Goal: Communication & Community: Answer question/provide support

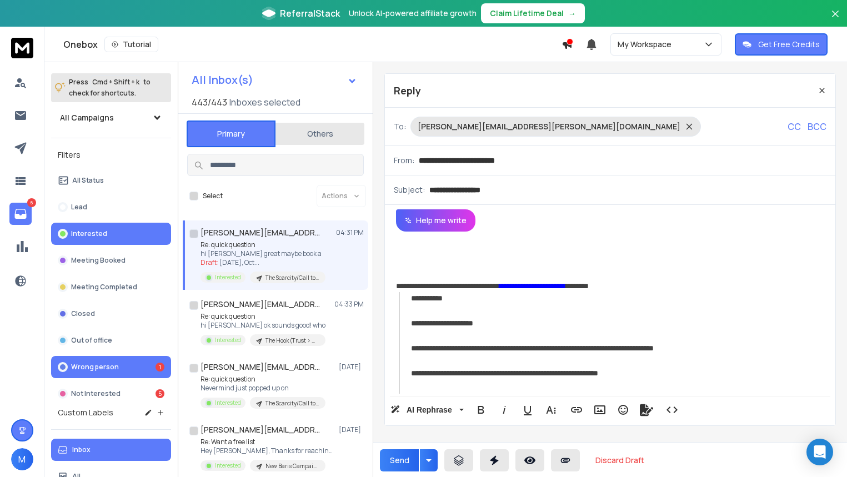
click at [98, 363] on p "Wrong person" at bounding box center [95, 367] width 48 height 9
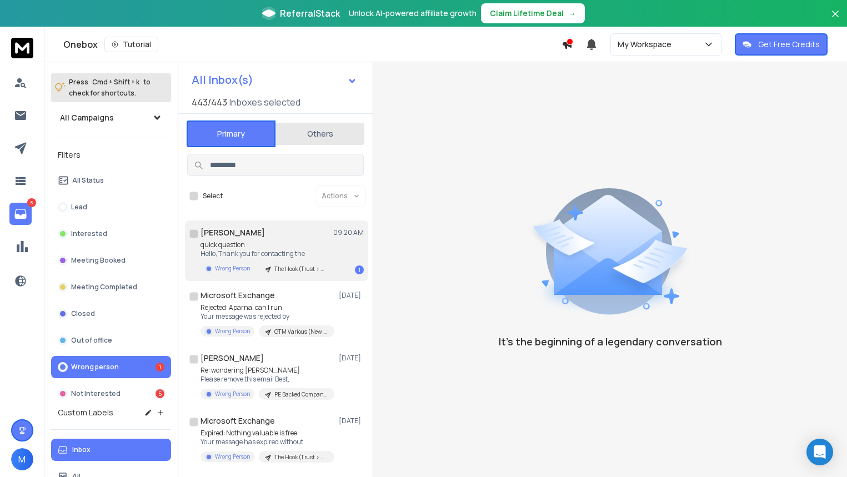
click at [265, 248] on p "quick question" at bounding box center [266, 244] width 133 height 9
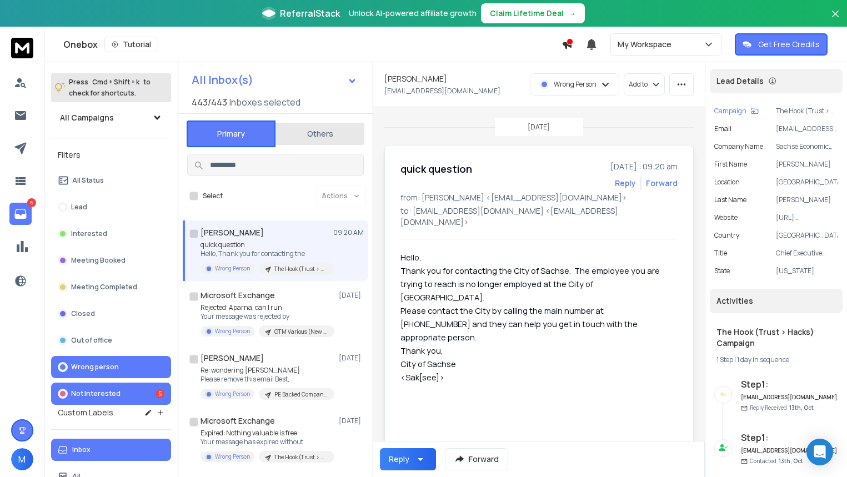
click at [111, 389] on p "Not Interested" at bounding box center [95, 393] width 49 height 9
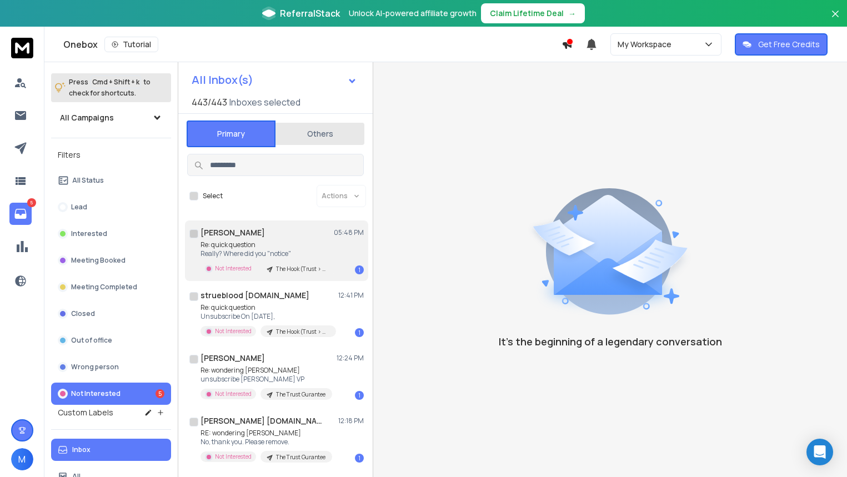
click at [274, 240] on p "Re: quick question" at bounding box center [266, 244] width 133 height 9
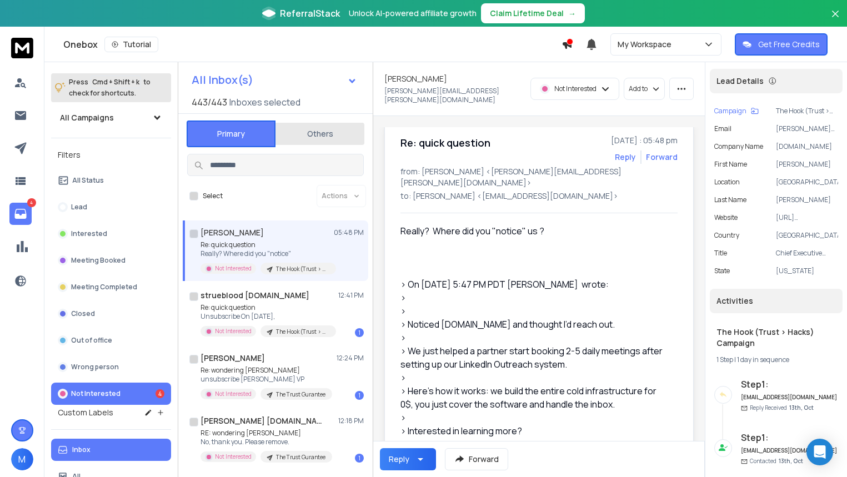
scroll to position [14, 0]
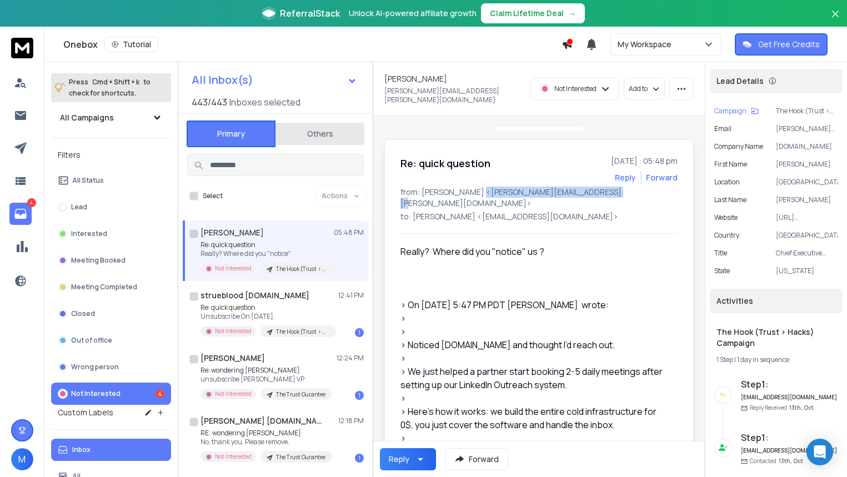
drag, startPoint x: 589, startPoint y: 180, endPoint x: 474, endPoint y: 187, distance: 114.6
click at [474, 187] on p "from: [PERSON_NAME] <[PERSON_NAME][EMAIL_ADDRESS][PERSON_NAME][DOMAIN_NAME]>" at bounding box center [538, 198] width 277 height 22
copy p "[PERSON_NAME][EMAIL_ADDRESS][PERSON_NAME][DOMAIN_NAME]"
click at [440, 264] on div "Really? Where did you "notice" us ? > On [DATE] 5:47 PM PDT [PERSON_NAME] wrote…" at bounding box center [538, 376] width 277 height 262
click at [405, 456] on div "Reply" at bounding box center [399, 459] width 21 height 11
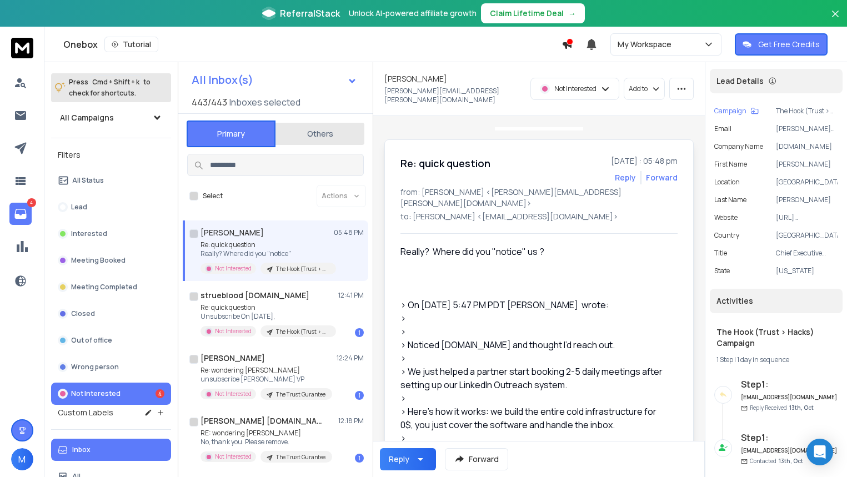
scroll to position [0, 0]
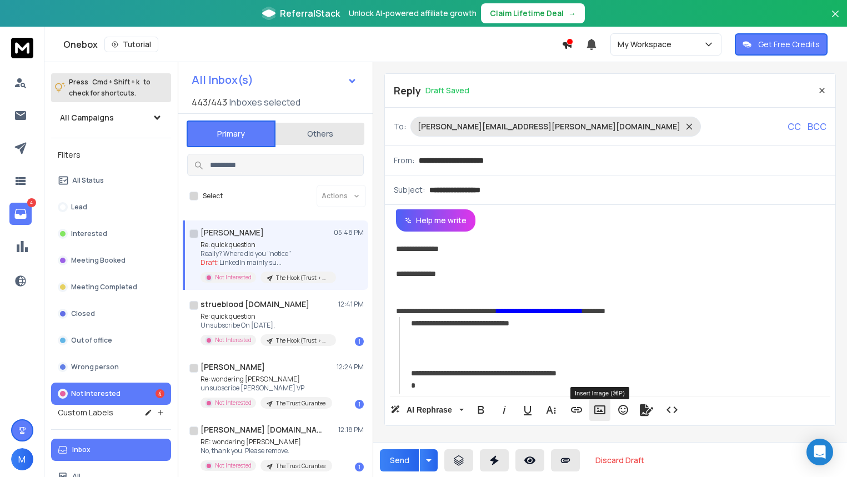
click at [602, 412] on icon "button" at bounding box center [599, 409] width 13 height 13
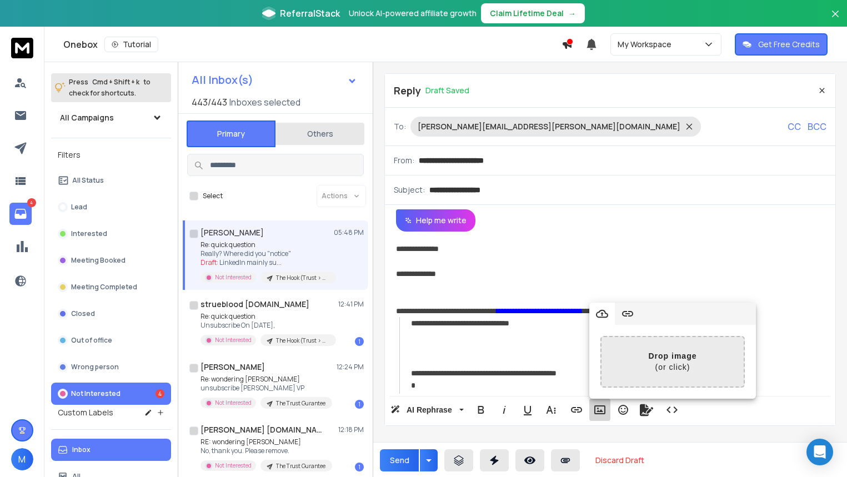
click at [634, 365] on input "file" at bounding box center [672, 361] width 142 height 49
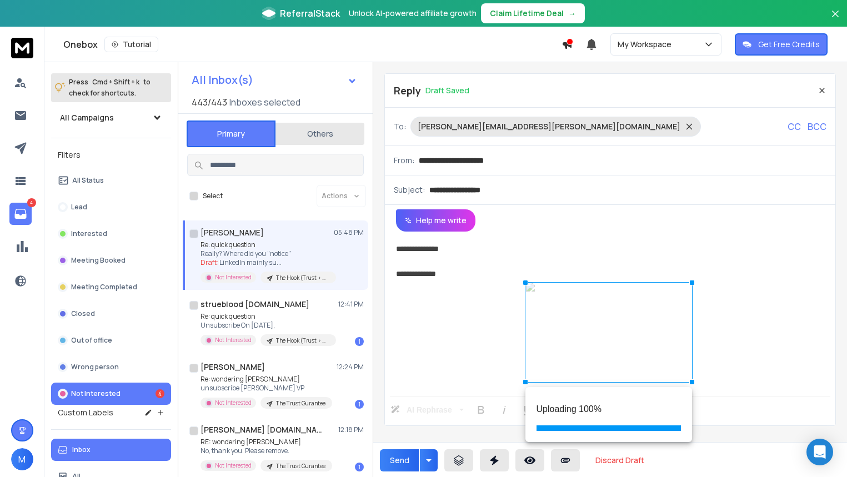
click at [466, 330] on div "**********" at bounding box center [608, 325] width 425 height 114
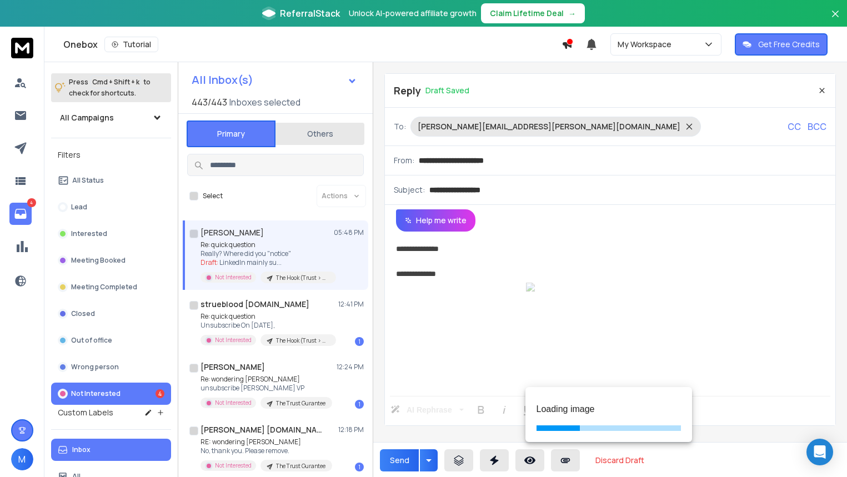
click at [470, 273] on div "**********" at bounding box center [608, 325] width 425 height 114
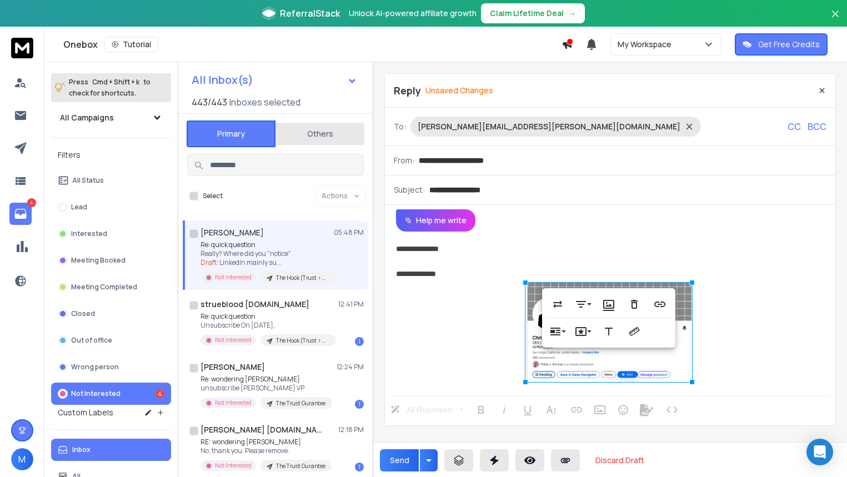
click at [455, 275] on div "**********" at bounding box center [608, 325] width 425 height 114
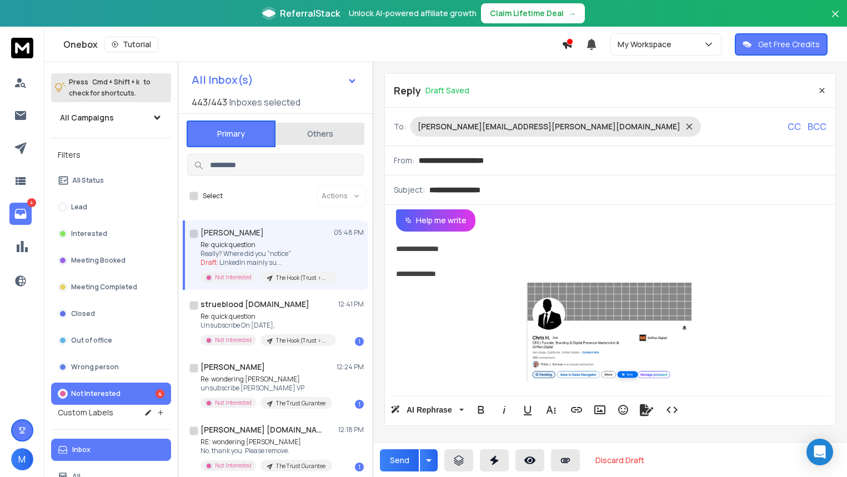
click at [399, 462] on button "Send" at bounding box center [399, 460] width 39 height 22
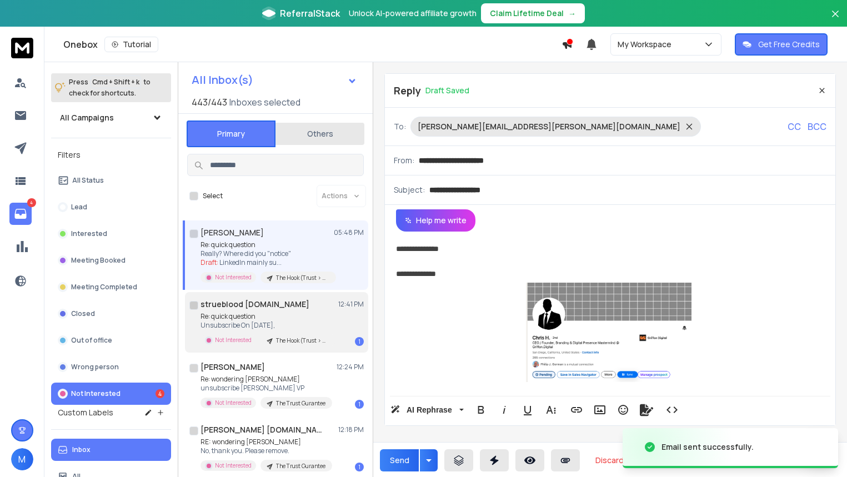
click at [291, 304] on h1 "strueblood [DOMAIN_NAME]" at bounding box center [254, 304] width 109 height 11
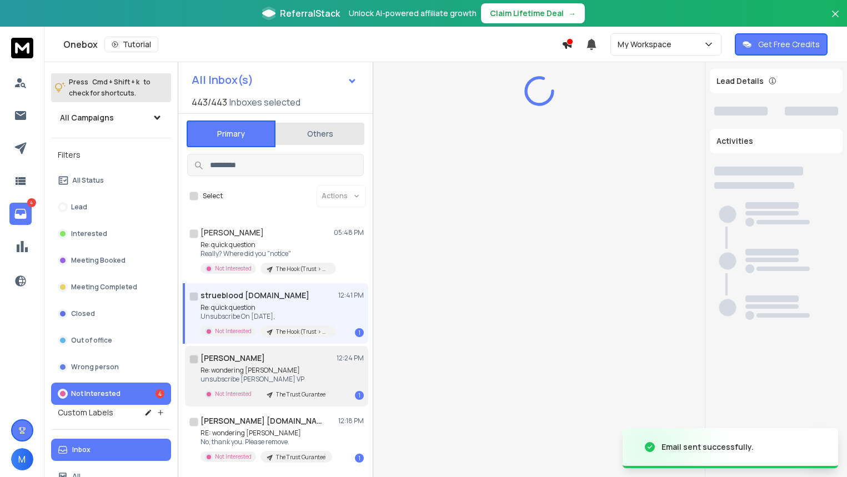
click at [255, 371] on p "Re: wondering [PERSON_NAME]" at bounding box center [266, 370] width 132 height 9
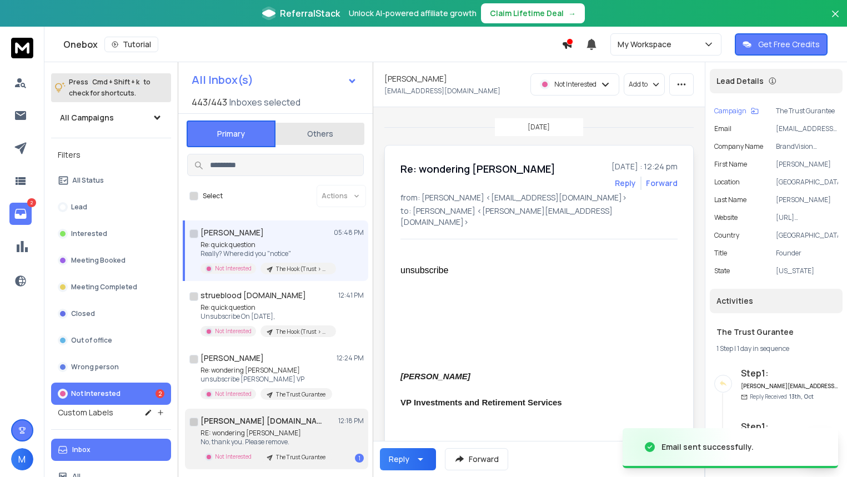
click at [248, 434] on p "RE: wondering [PERSON_NAME]" at bounding box center [266, 433] width 132 height 9
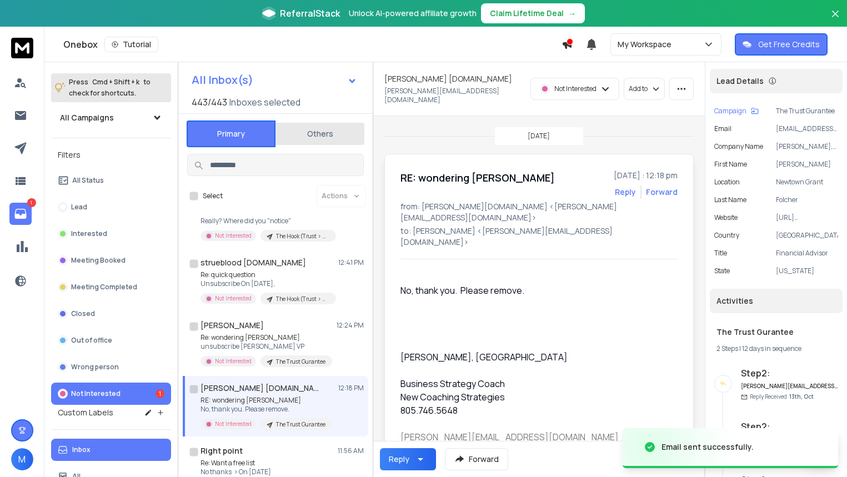
scroll to position [129, 0]
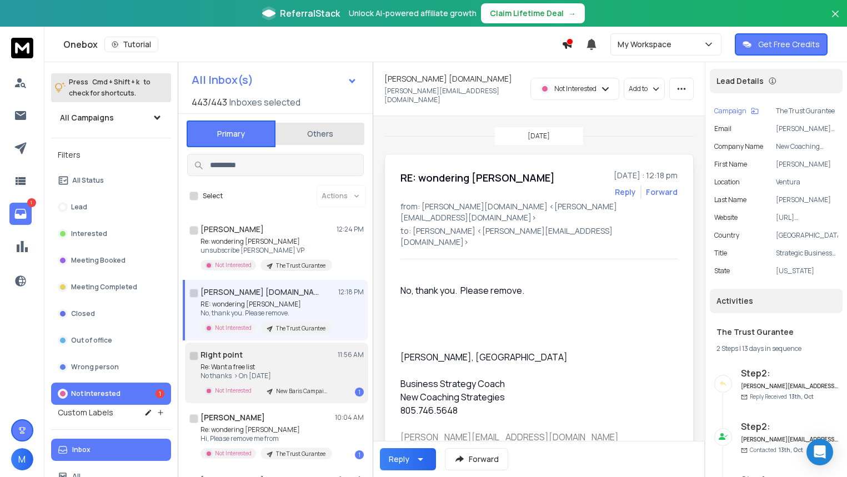
click at [284, 362] on div "Right point 11:56 AM Re: Want a free list No thanks > On [DATE] Not Interested …" at bounding box center [281, 372] width 163 height 47
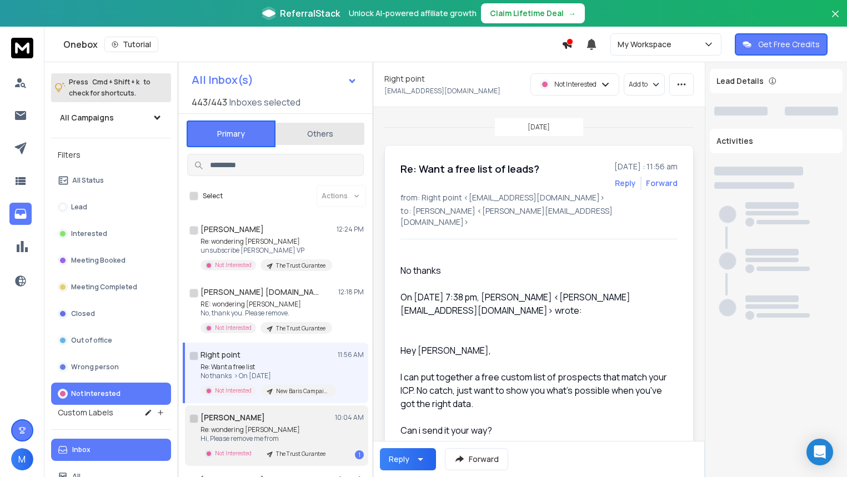
click at [247, 430] on p "Re: wondering [PERSON_NAME]" at bounding box center [266, 429] width 132 height 9
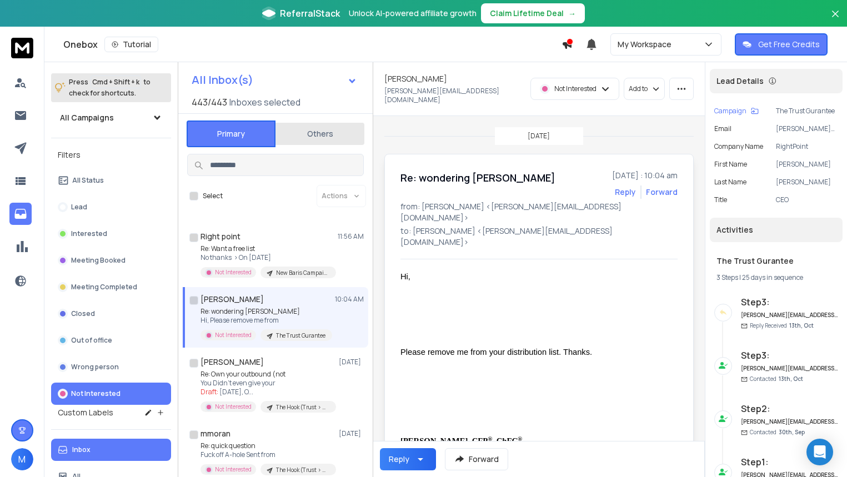
scroll to position [249, 0]
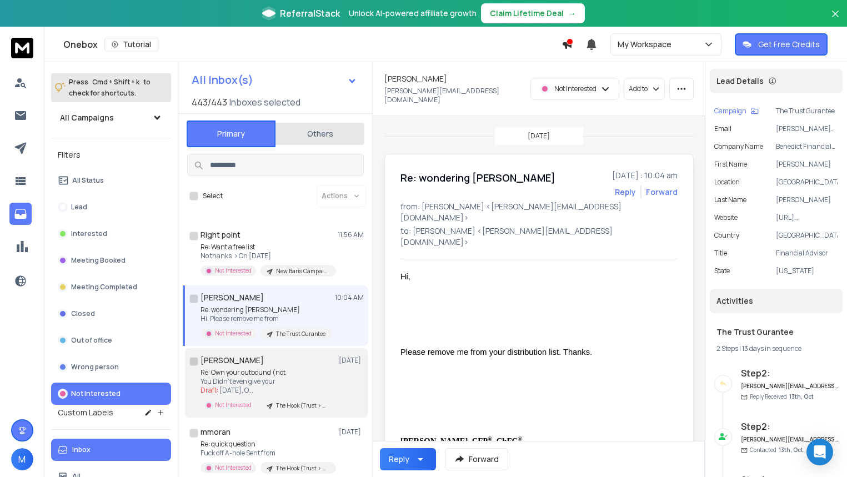
click at [260, 384] on p "You Didn’t even give your" at bounding box center [266, 381] width 133 height 9
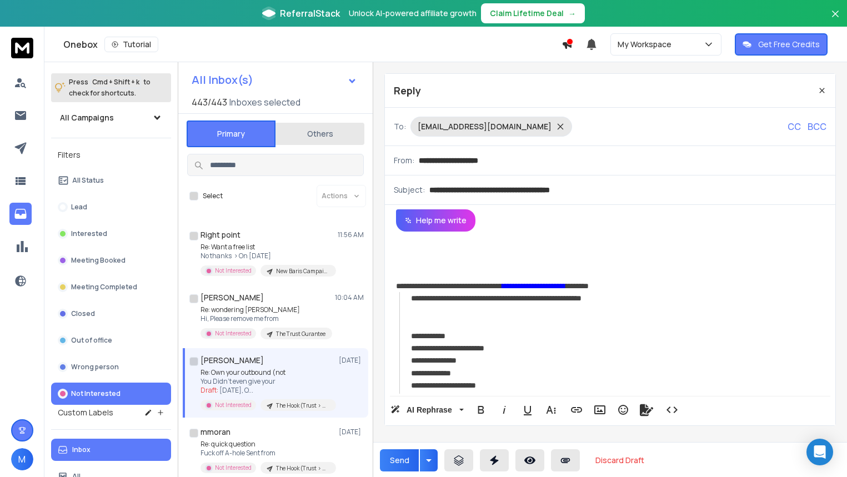
click at [486, 247] on div at bounding box center [610, 249] width 428 height 12
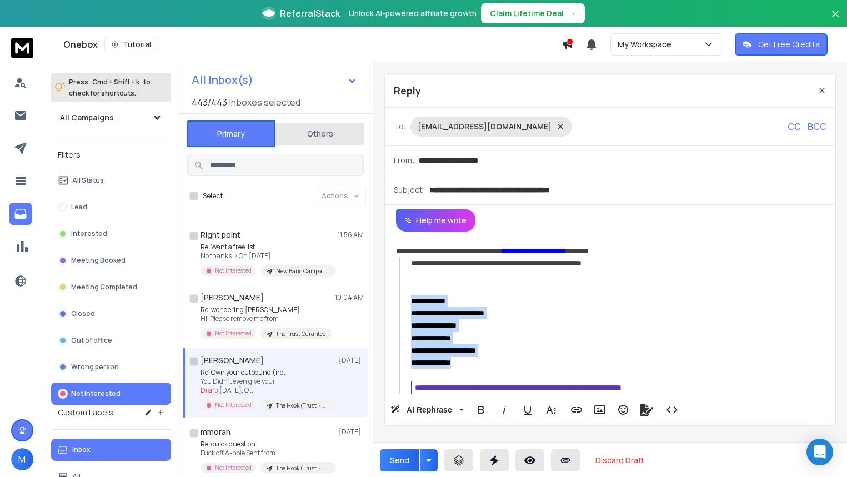
drag, startPoint x: 409, startPoint y: 298, endPoint x: 517, endPoint y: 369, distance: 129.5
click at [517, 369] on div "**********" at bounding box center [609, 408] width 421 height 303
copy div "**********"
click at [508, 228] on div "Help me write" at bounding box center [610, 219] width 450 height 29
click at [441, 227] on button "Help me write" at bounding box center [435, 220] width 79 height 22
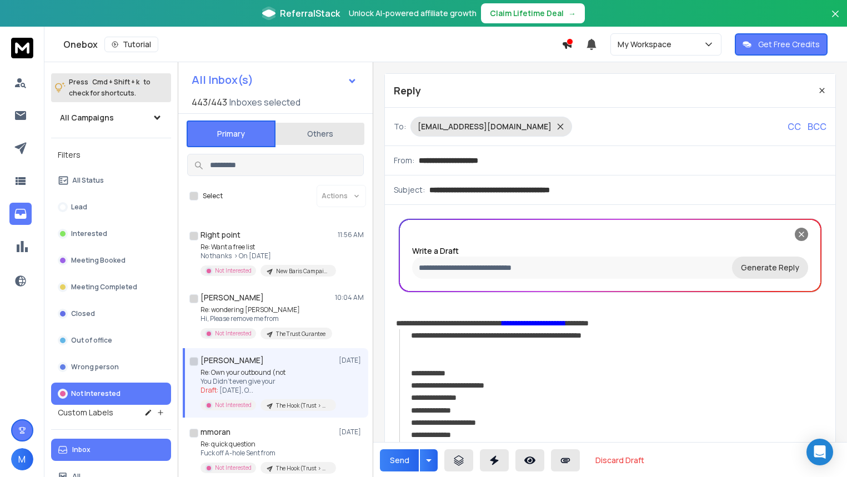
click at [762, 272] on button "Generate Reply" at bounding box center [770, 268] width 76 height 22
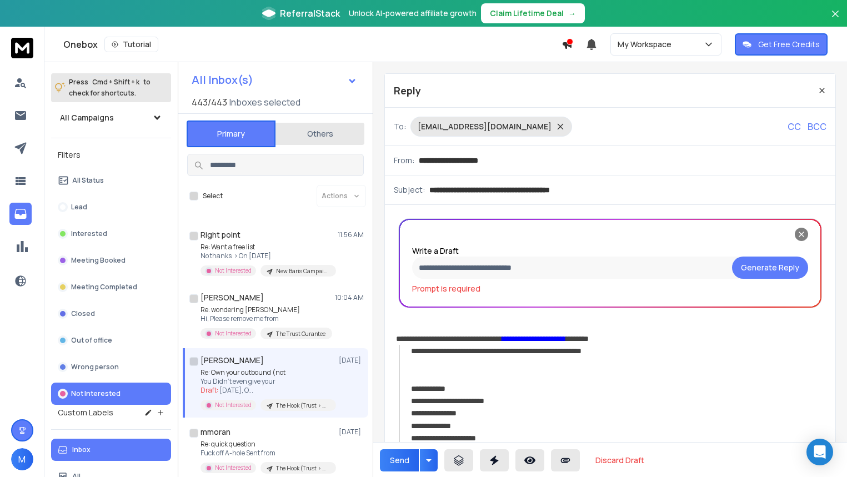
click at [510, 270] on input "text" at bounding box center [610, 268] width 396 height 22
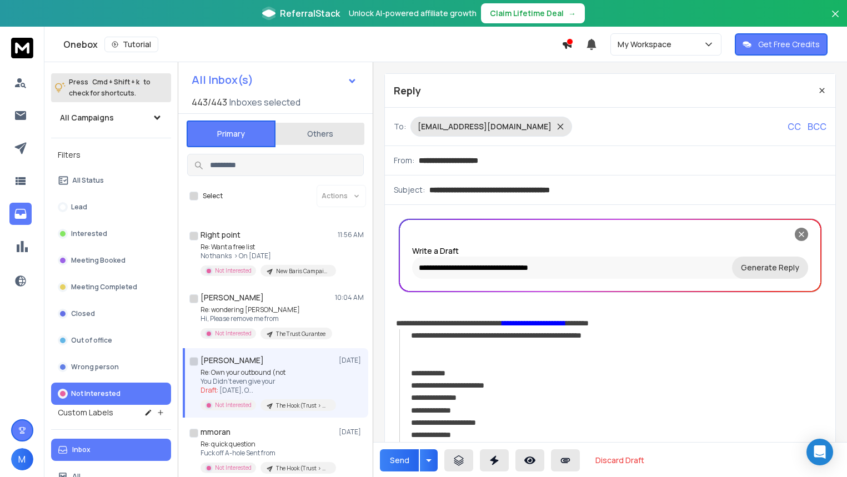
type input "**********"
click at [771, 274] on button "Generate Reply" at bounding box center [770, 268] width 76 height 22
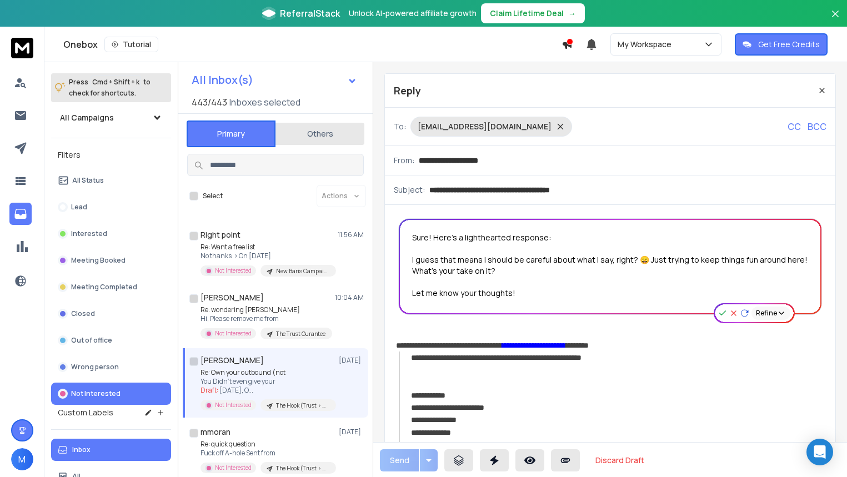
click at [732, 315] on icon at bounding box center [733, 313] width 9 height 9
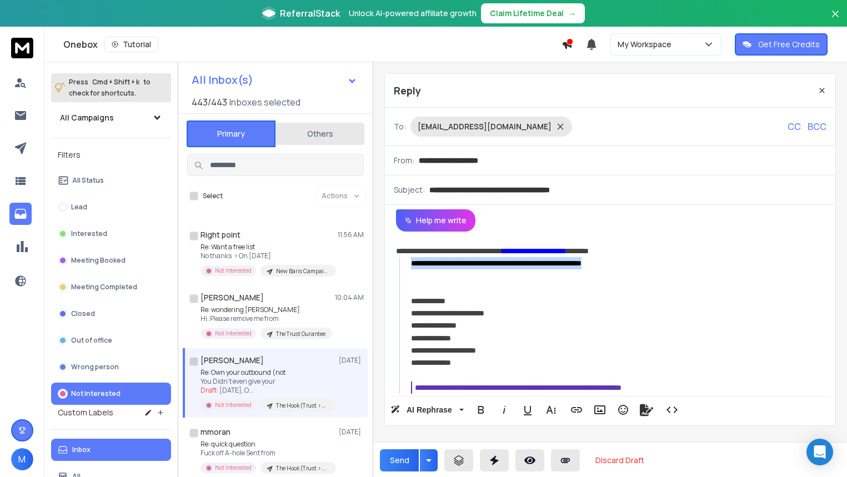
drag, startPoint x: 626, startPoint y: 266, endPoint x: 409, endPoint y: 262, distance: 216.6
click at [409, 262] on div "**********" at bounding box center [609, 408] width 421 height 303
copy div
click at [449, 222] on button "Help me write" at bounding box center [435, 220] width 79 height 22
click at [436, 219] on button "Help me write" at bounding box center [435, 220] width 79 height 22
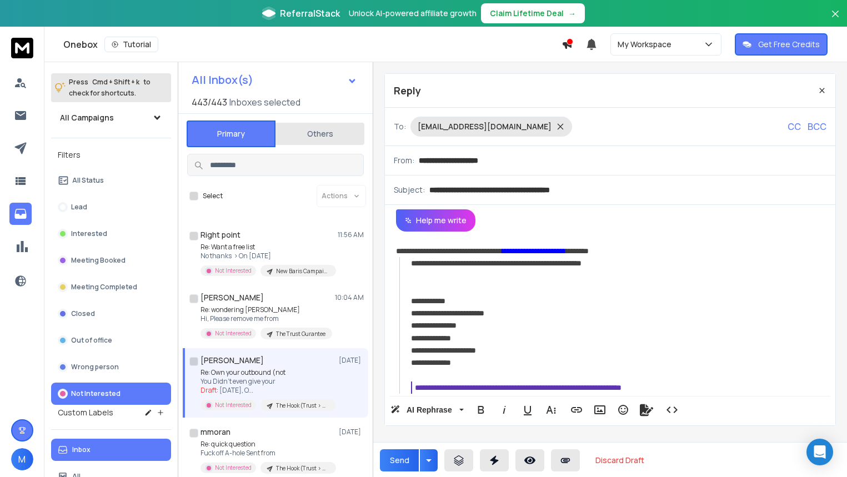
click at [454, 283] on div "**********" at bounding box center [609, 408] width 421 height 303
click at [428, 224] on button "Help me write" at bounding box center [435, 220] width 79 height 22
click at [495, 218] on div "Help me write" at bounding box center [610, 219] width 450 height 29
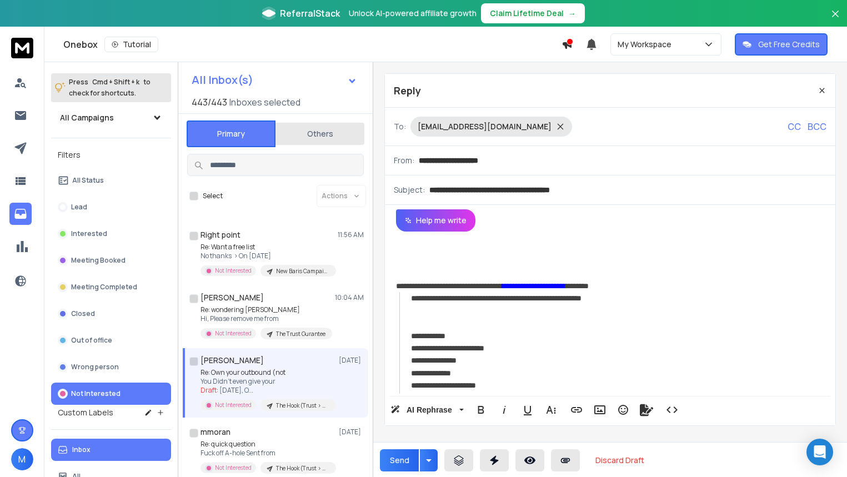
click at [449, 239] on div "**********" at bounding box center [608, 313] width 447 height 162
click at [599, 412] on icon "button" at bounding box center [599, 409] width 13 height 13
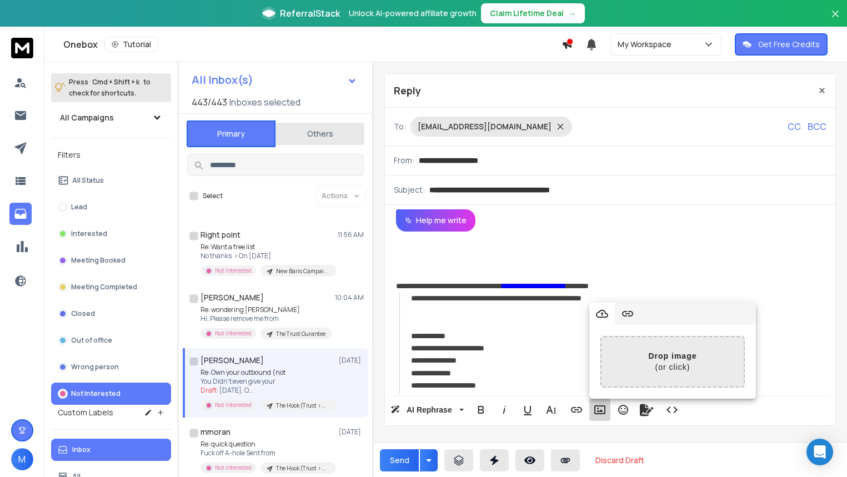
click at [643, 368] on input "file" at bounding box center [672, 361] width 142 height 49
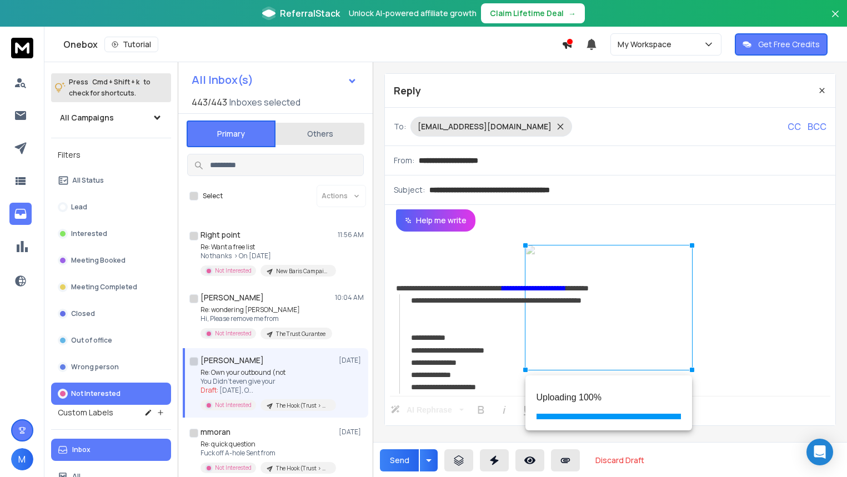
click at [462, 254] on div at bounding box center [608, 249] width 425 height 9
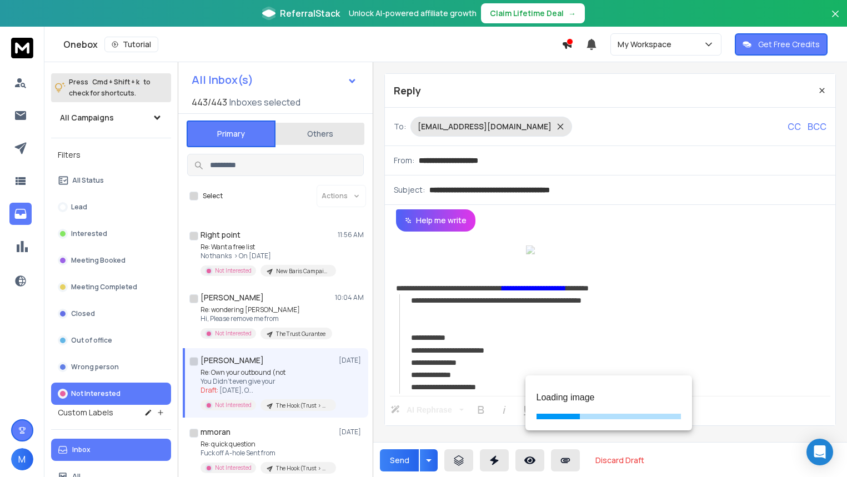
click at [395, 461] on button "Send" at bounding box center [399, 460] width 39 height 22
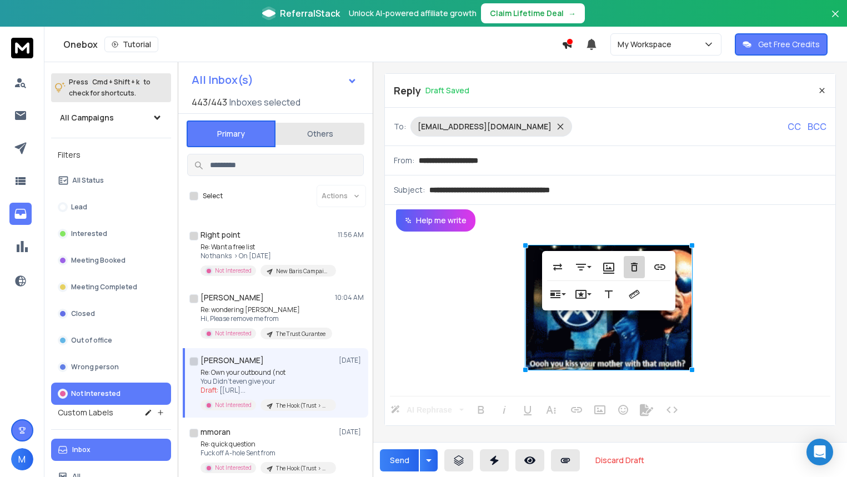
click at [634, 265] on icon "button" at bounding box center [634, 267] width 7 height 9
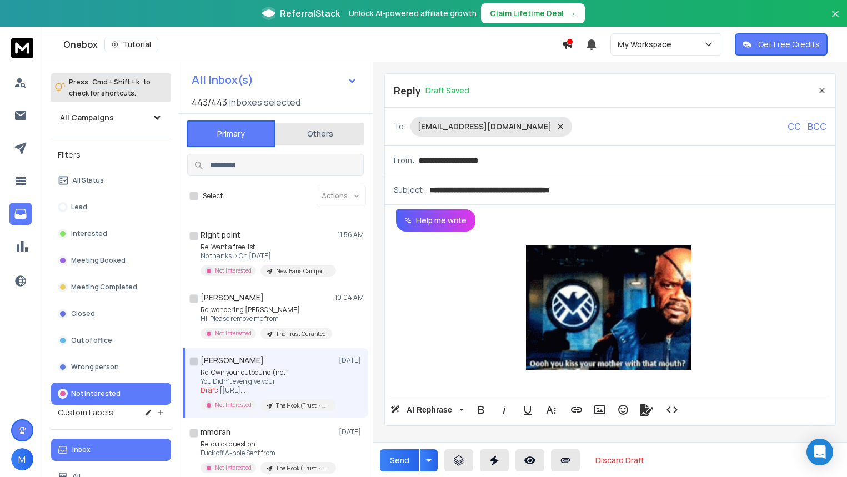
click at [621, 292] on img at bounding box center [608, 307] width 167 height 124
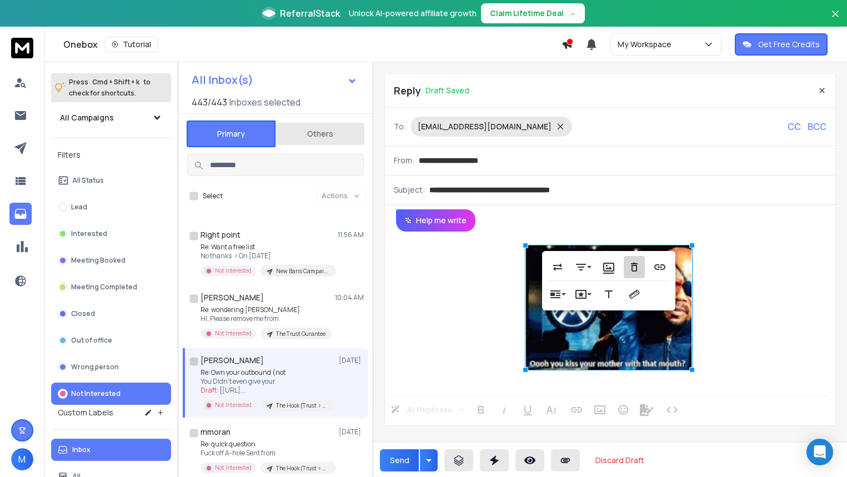
click at [632, 270] on icon "button" at bounding box center [633, 266] width 13 height 13
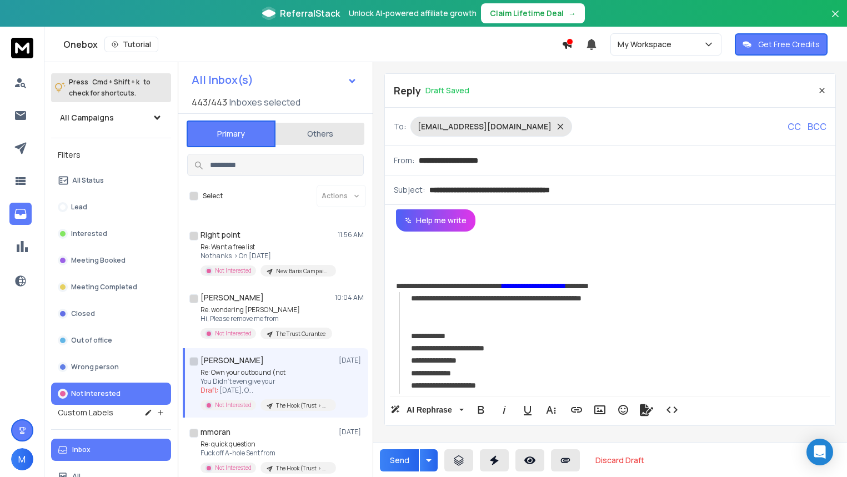
click at [429, 251] on div at bounding box center [608, 249] width 425 height 12
click at [606, 413] on icon "button" at bounding box center [599, 409] width 13 height 13
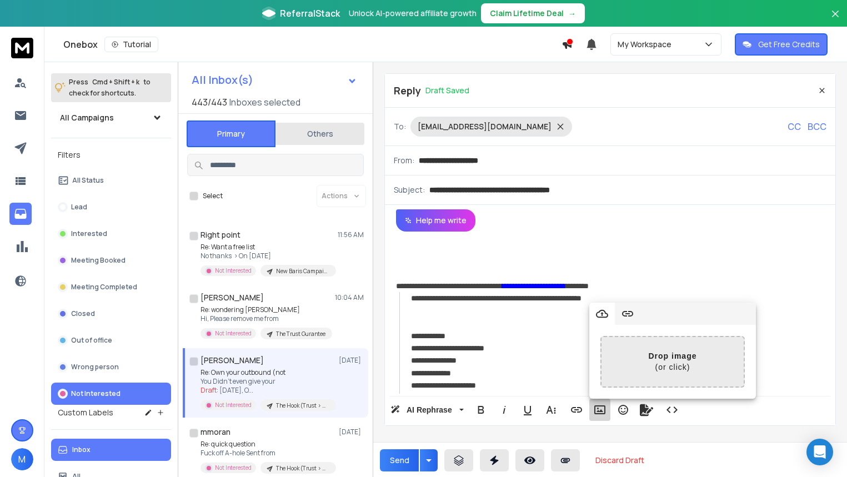
click at [649, 359] on input "file" at bounding box center [672, 361] width 142 height 49
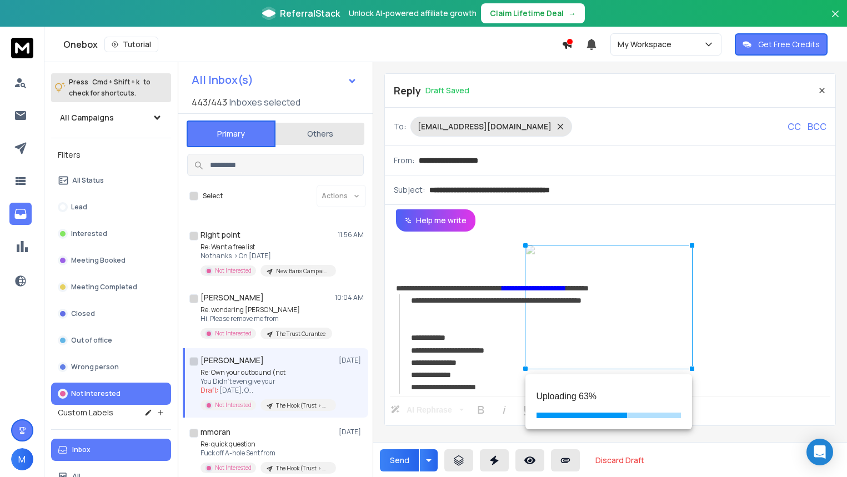
click at [454, 254] on div at bounding box center [608, 249] width 425 height 9
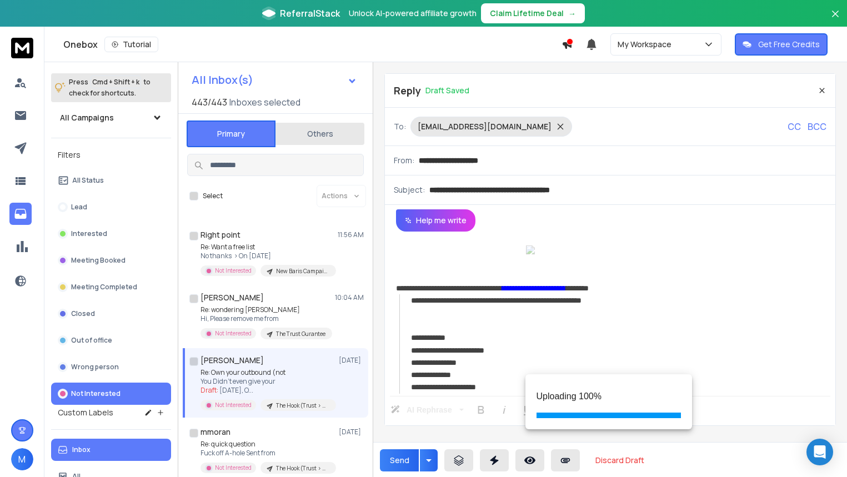
click at [518, 222] on div "Help me write" at bounding box center [610, 219] width 450 height 29
click at [521, 217] on div "Help me write" at bounding box center [610, 219] width 450 height 29
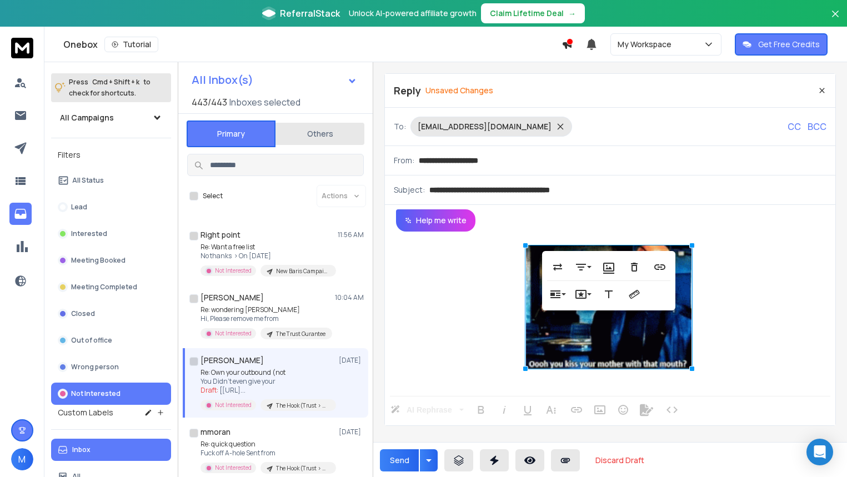
click at [488, 232] on div "**********" at bounding box center [608, 313] width 447 height 162
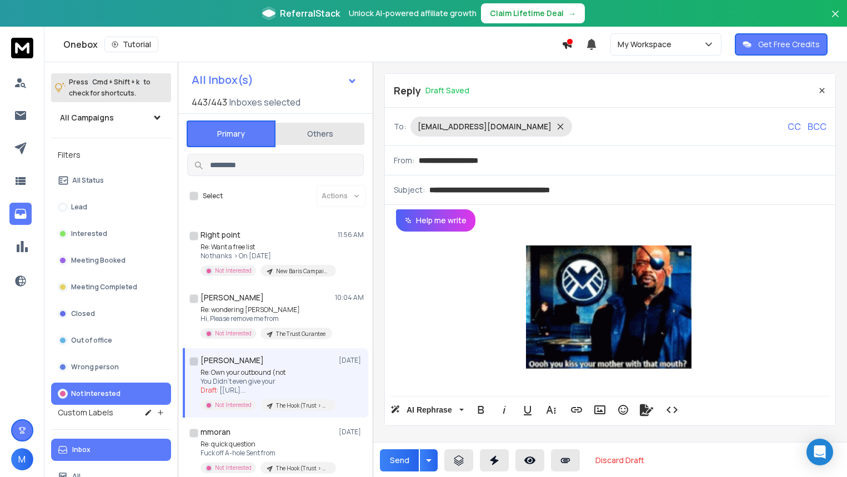
click at [498, 222] on div "Help me write" at bounding box center [610, 219] width 450 height 29
click at [516, 233] on div "**********" at bounding box center [608, 313] width 447 height 162
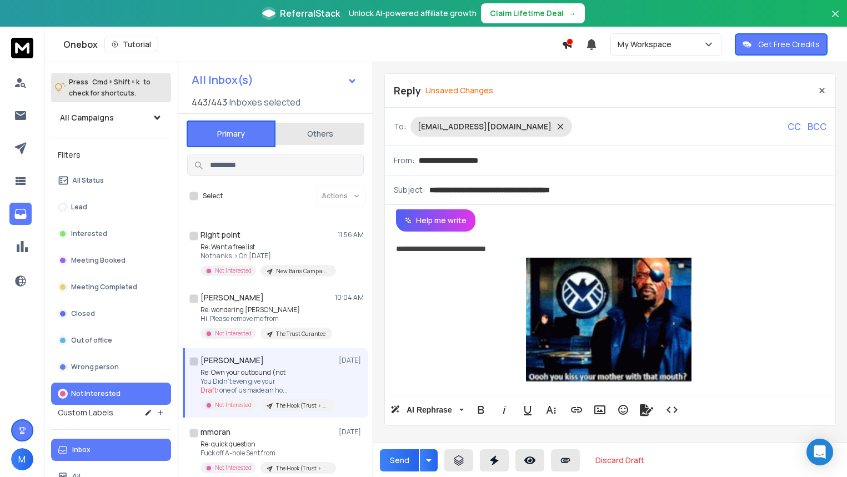
click at [401, 463] on button "Send" at bounding box center [399, 460] width 39 height 22
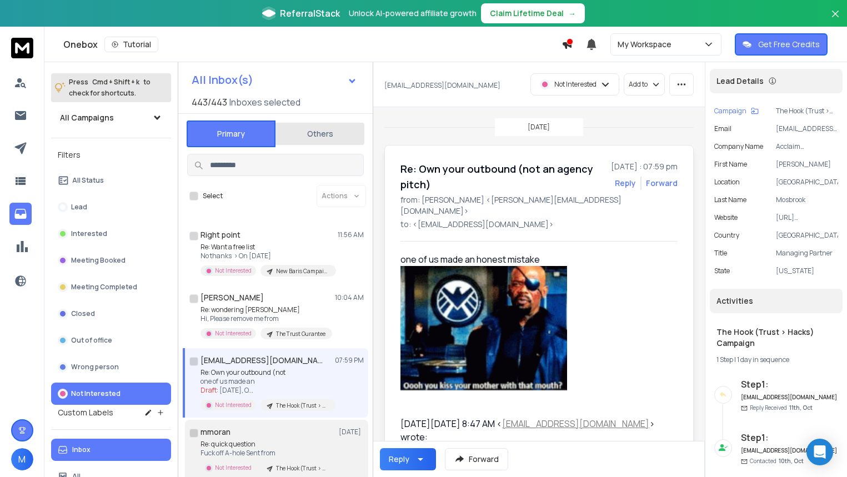
click at [273, 438] on div "mmoran [DATE] Re: quick question Fuck off A-hole Sent from Not Interested The H…" at bounding box center [281, 449] width 163 height 47
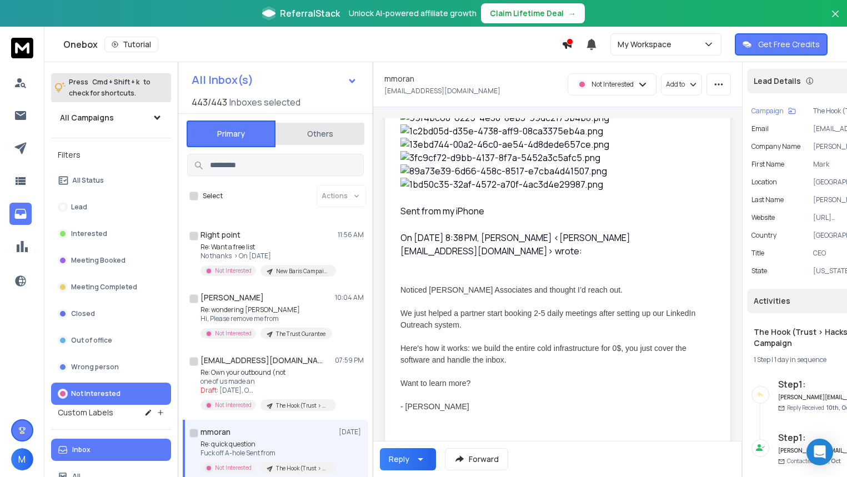
scroll to position [144, 0]
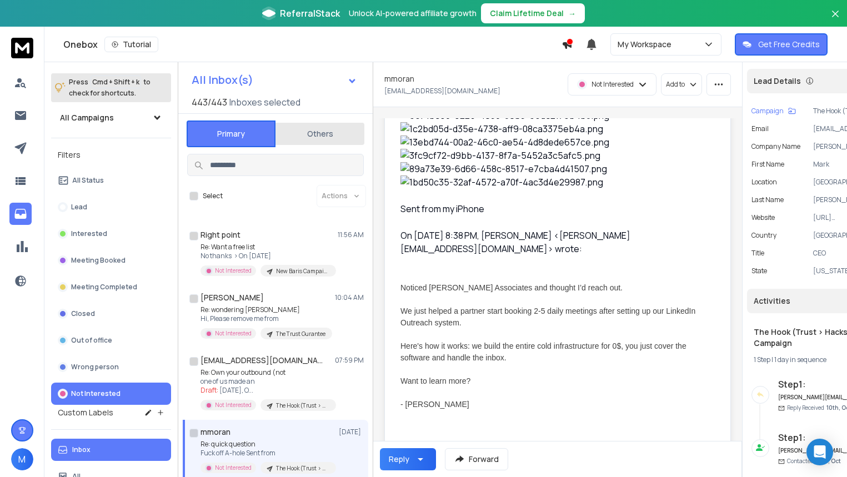
click at [391, 463] on div "Reply" at bounding box center [399, 459] width 21 height 11
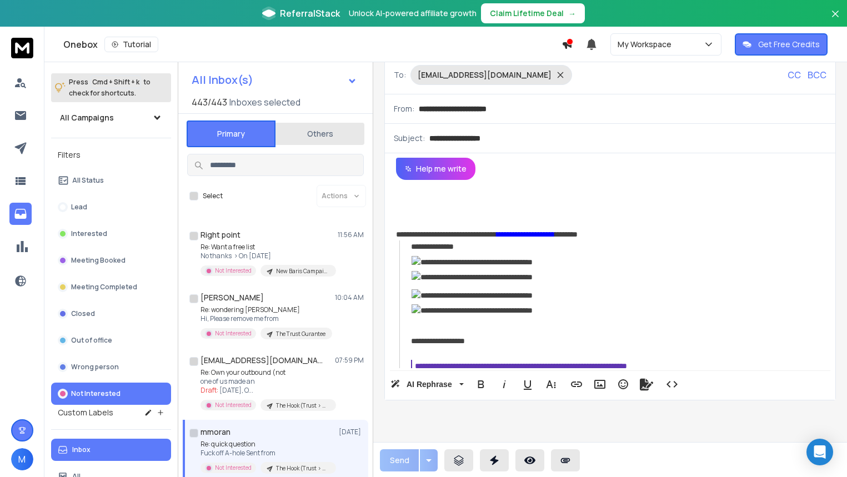
scroll to position [0, 0]
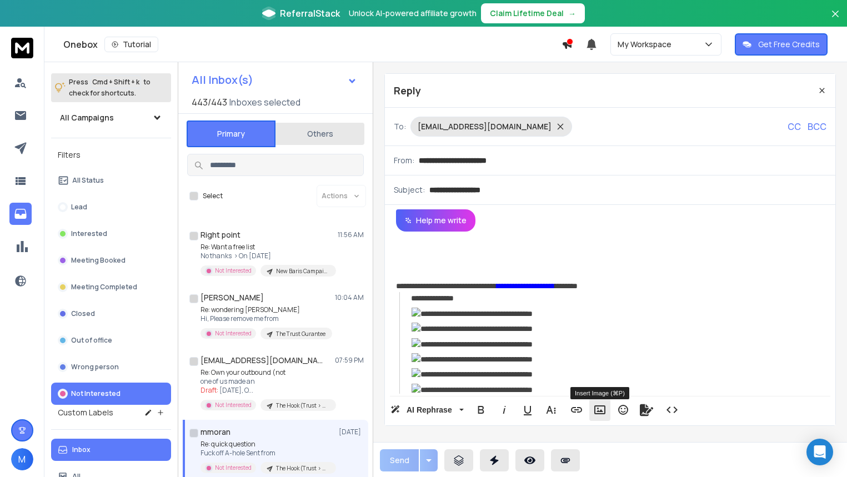
click at [600, 414] on icon "button" at bounding box center [599, 409] width 11 height 9
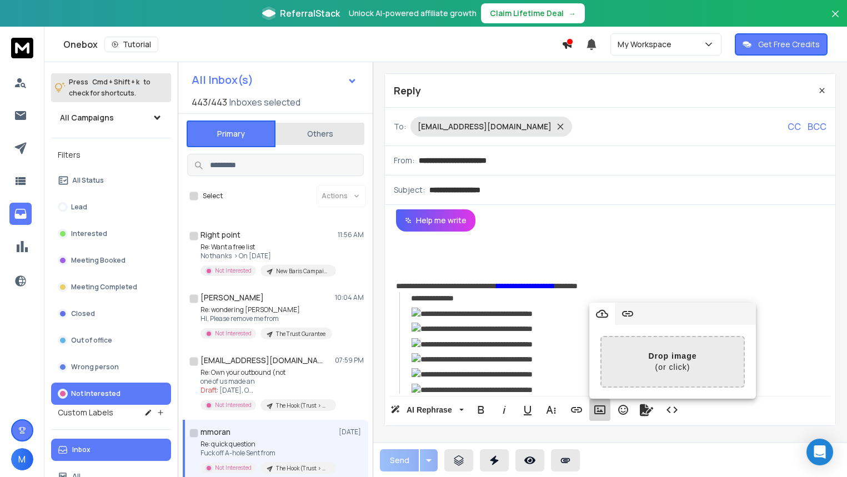
click at [640, 378] on input "file" at bounding box center [672, 361] width 142 height 49
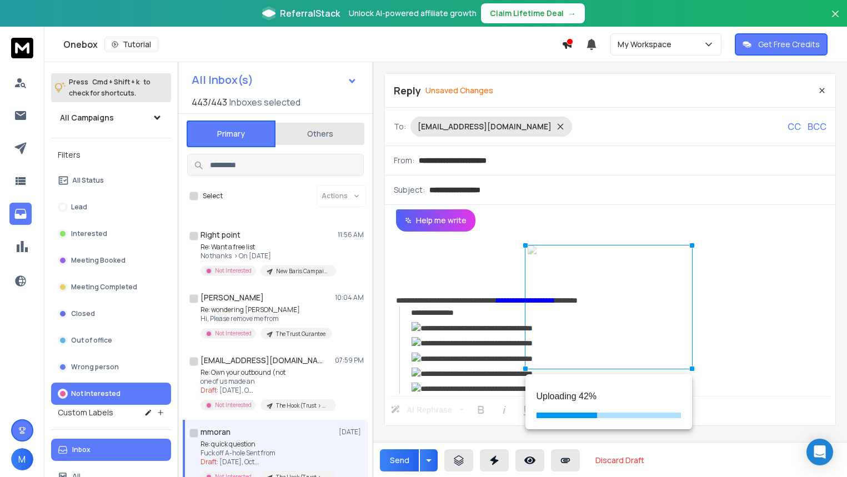
click at [519, 228] on div "Help me write" at bounding box center [610, 219] width 450 height 29
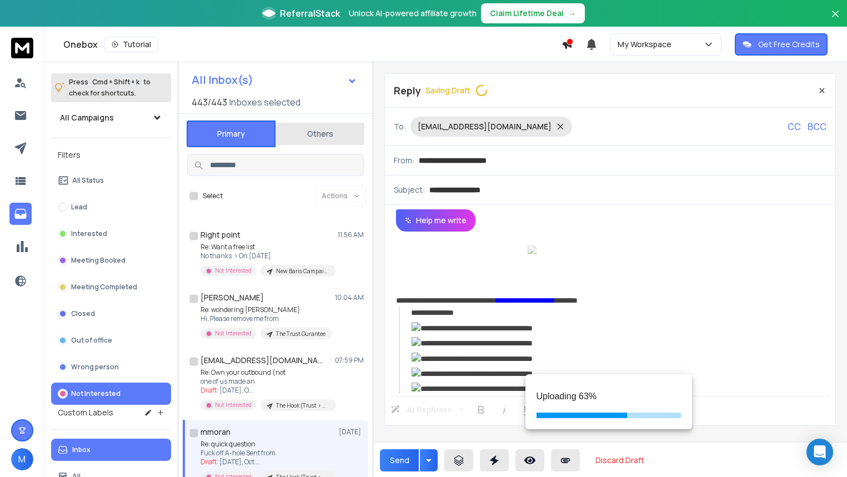
click at [520, 217] on div "Help me write" at bounding box center [610, 219] width 450 height 29
click at [500, 217] on div "Help me write" at bounding box center [610, 219] width 450 height 29
click at [460, 254] on div at bounding box center [610, 249] width 428 height 9
click at [518, 254] on div at bounding box center [610, 249] width 428 height 9
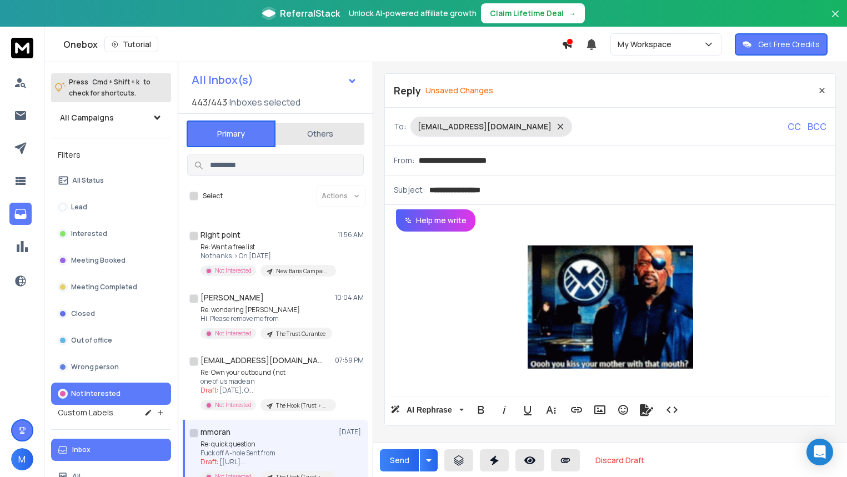
click at [540, 221] on div "Help me write" at bounding box center [610, 219] width 450 height 29
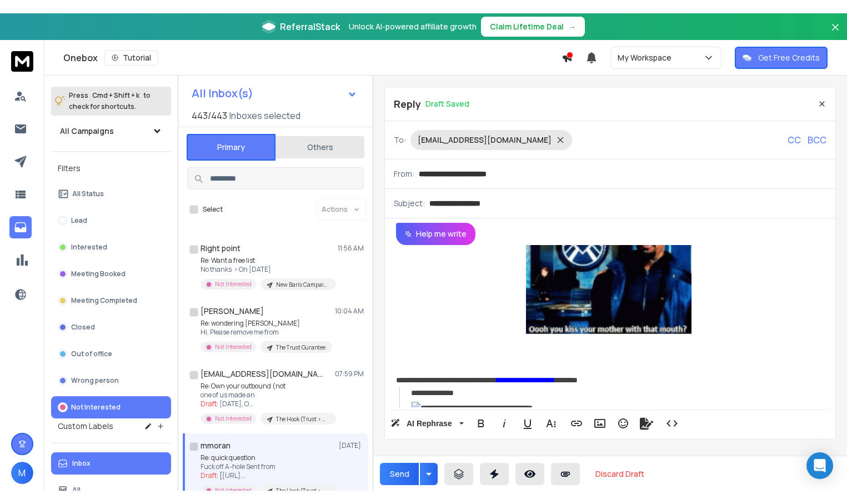
scroll to position [49, 0]
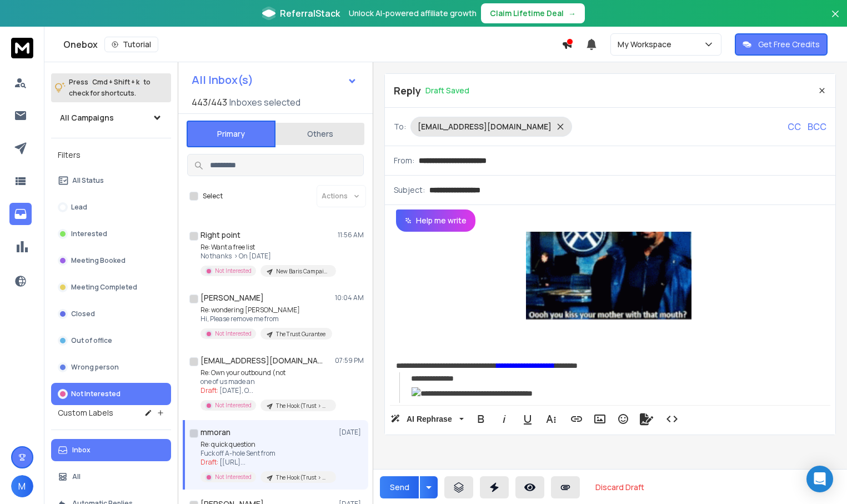
click at [400, 476] on button "Send" at bounding box center [399, 487] width 39 height 22
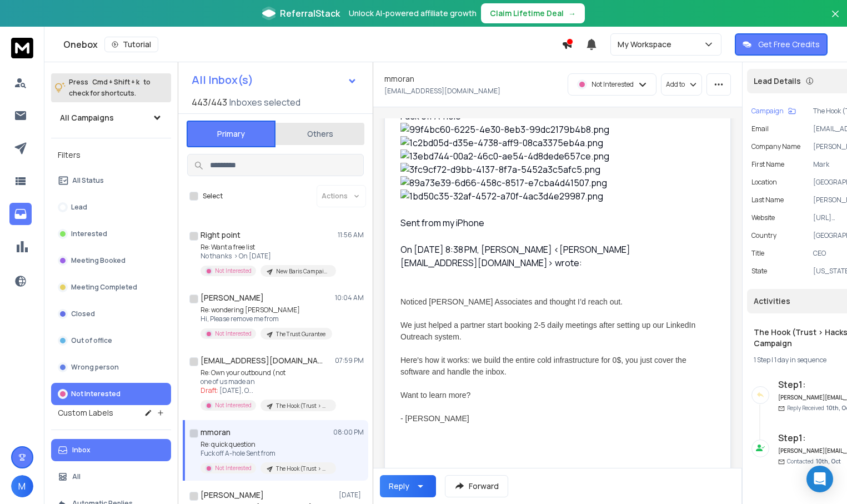
scroll to position [132, 0]
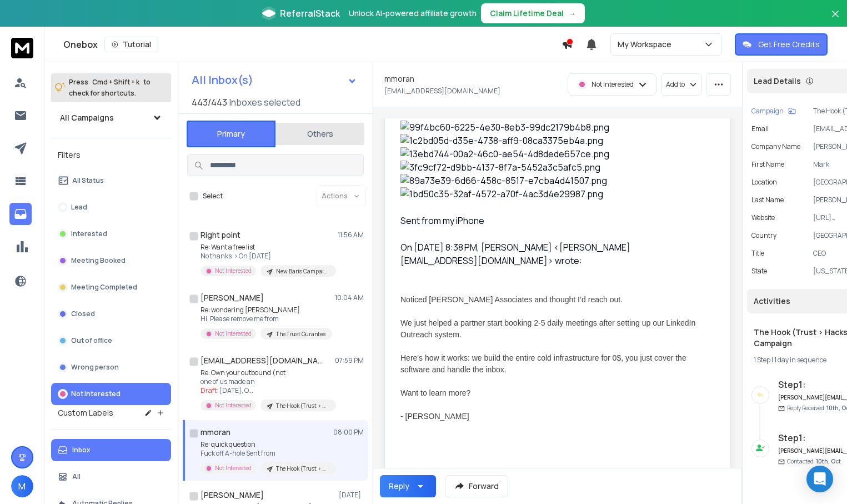
drag, startPoint x: 470, startPoint y: 334, endPoint x: 398, endPoint y: 323, distance: 73.0
click at [398, 323] on div "Re: quick question [DATE] : 07:22 pm Reply Forward from: mmoran <[EMAIL_ADDRESS…" at bounding box center [557, 452] width 347 height 879
click at [426, 372] on div "Here's how it works: we build the entire cold infrastructure for 0$, you just c…" at bounding box center [552, 363] width 305 height 23
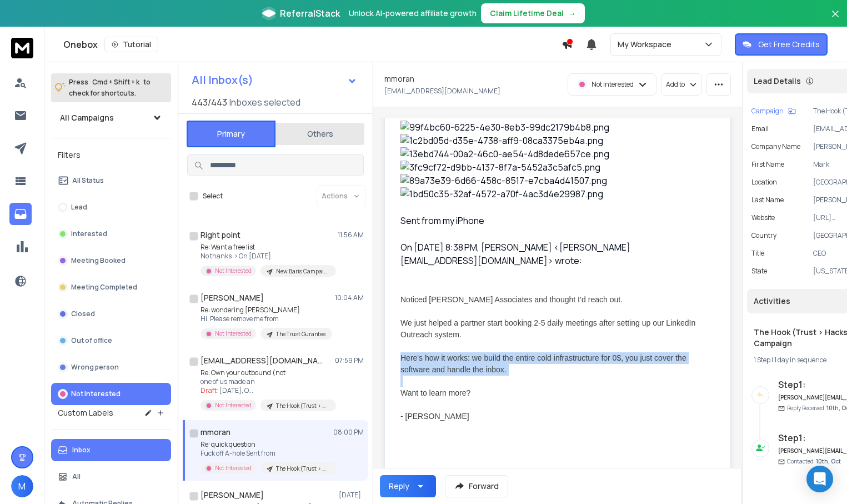
click at [426, 372] on div "Here's how it works: we build the entire cold infrastructure for 0$, you just c…" at bounding box center [552, 363] width 305 height 23
click at [117, 178] on button "All Status" at bounding box center [111, 180] width 120 height 22
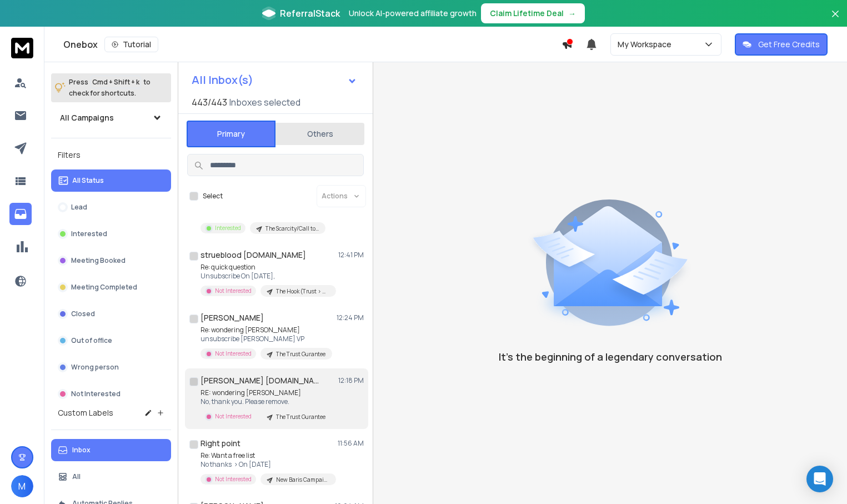
scroll to position [0, 0]
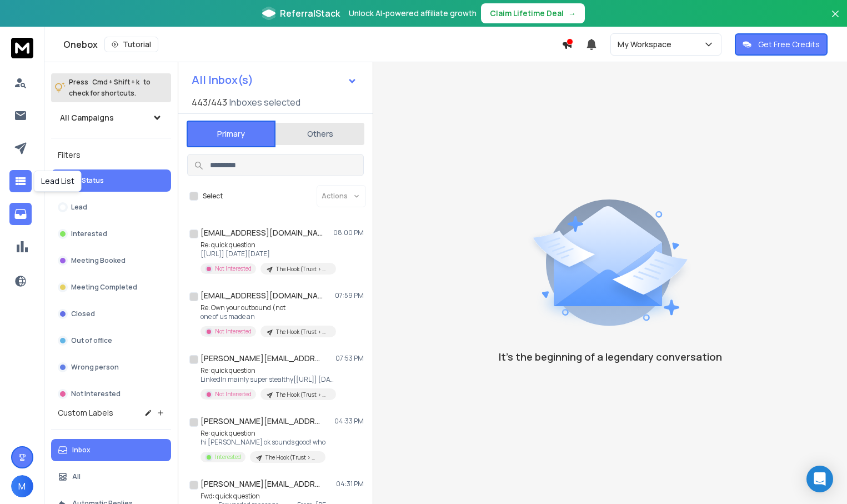
click at [18, 180] on icon at bounding box center [20, 180] width 13 height 13
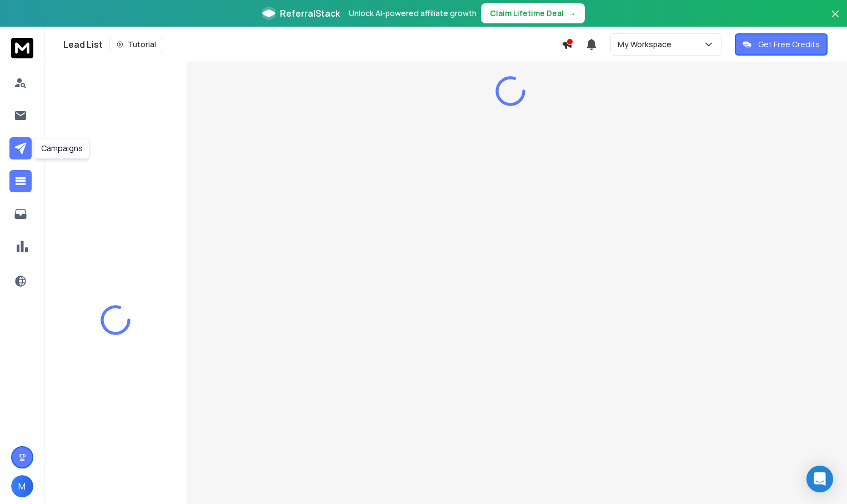
click at [21, 148] on icon at bounding box center [20, 149] width 12 height 12
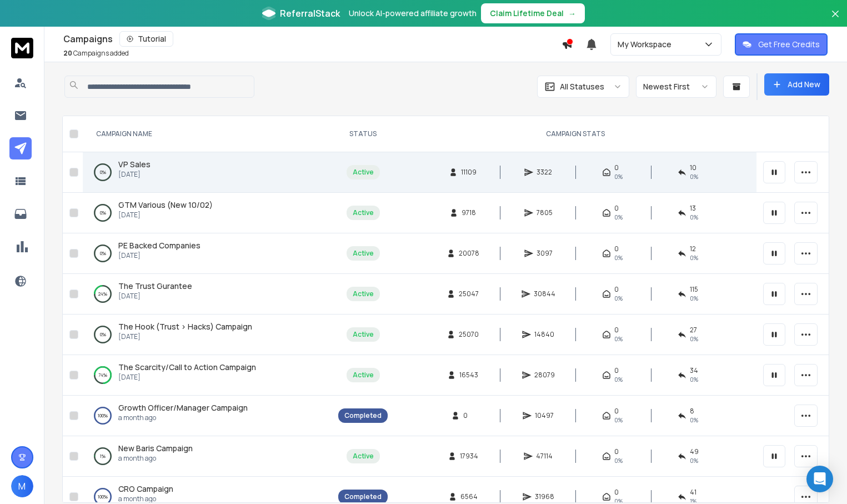
click at [160, 164] on div "0 % VP Sales [DATE]" at bounding box center [207, 172] width 227 height 27
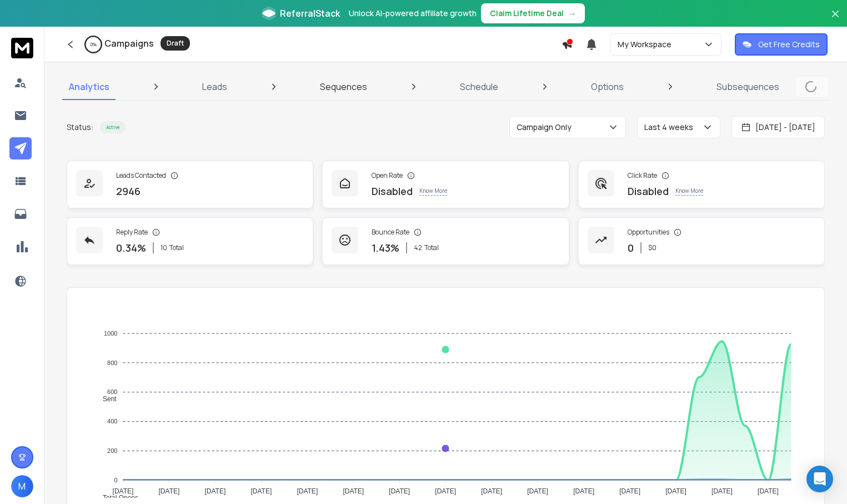
click at [331, 83] on p "Sequences" at bounding box center [343, 86] width 47 height 13
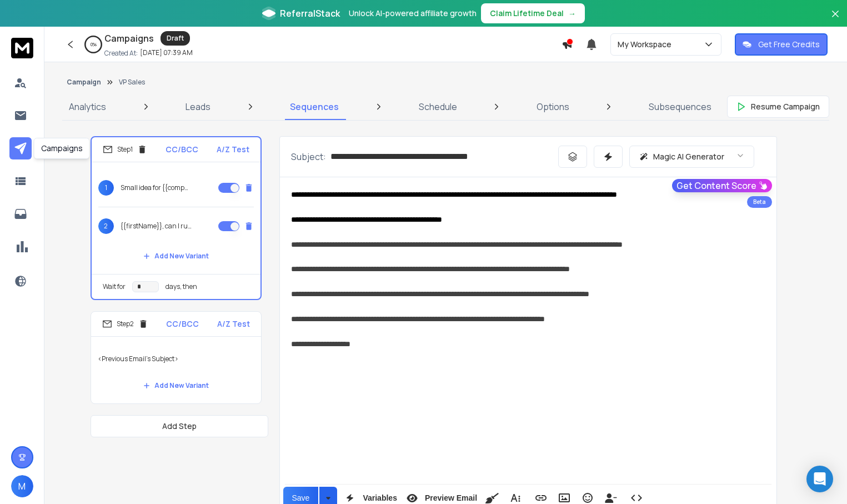
click at [26, 150] on icon at bounding box center [20, 148] width 13 height 13
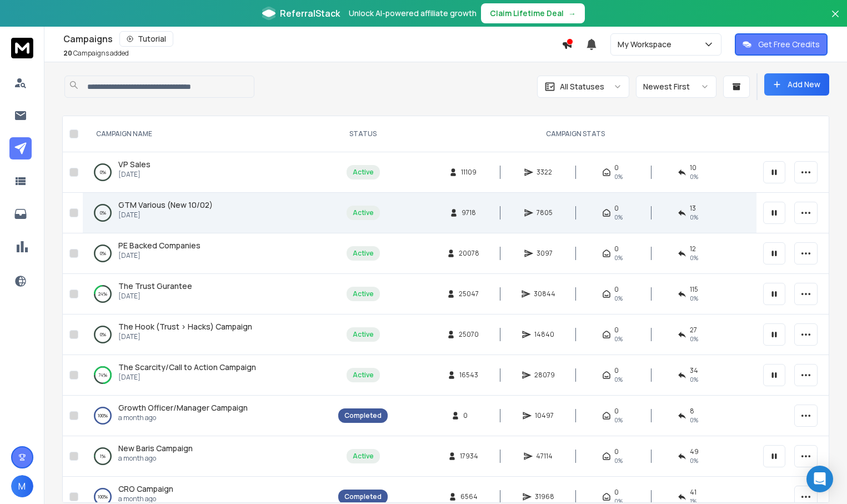
click at [145, 213] on p "[DATE]" at bounding box center [165, 214] width 94 height 9
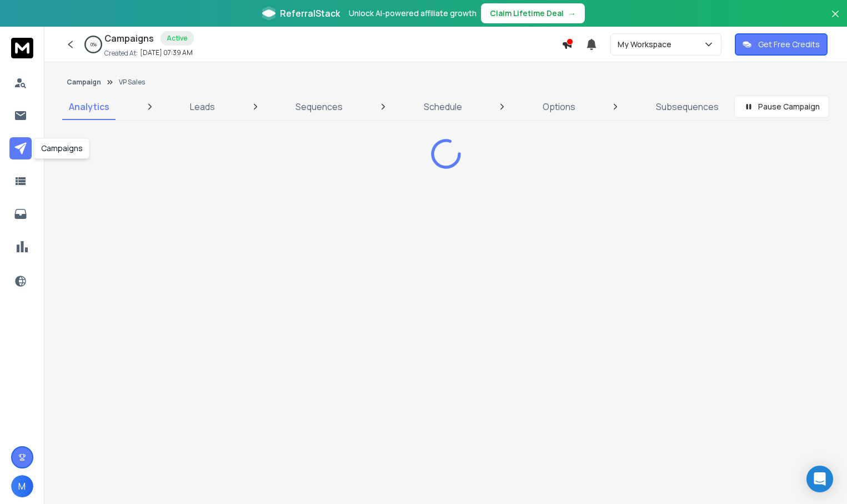
click at [22, 149] on icon at bounding box center [20, 149] width 12 height 12
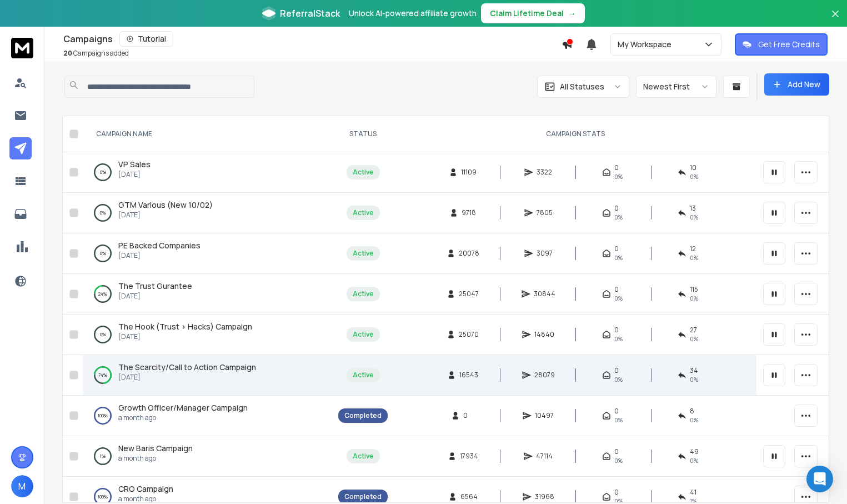
click at [186, 384] on div "The Scarcity/Call to Action Campaign [DATE]" at bounding box center [187, 375] width 138 height 27
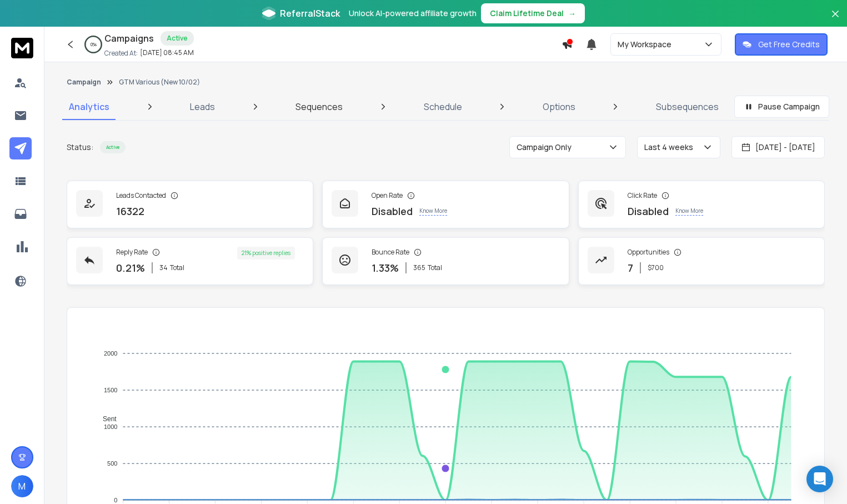
click at [312, 110] on p "Sequences" at bounding box center [318, 106] width 47 height 13
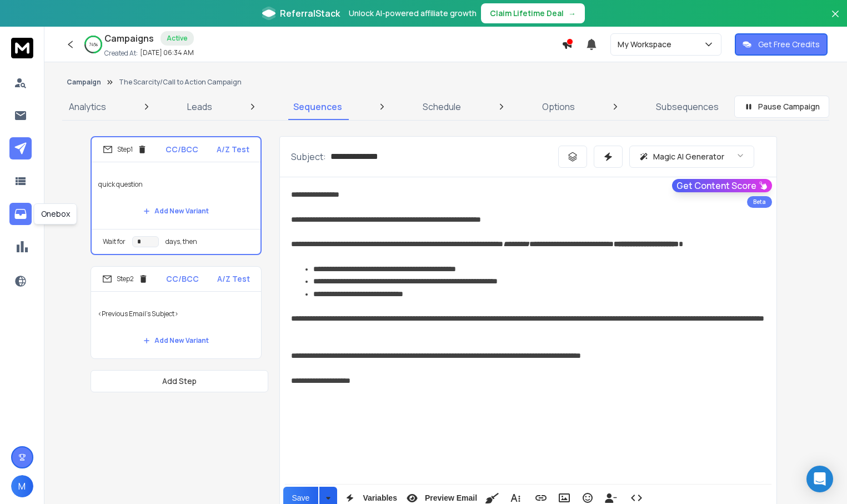
click at [16, 213] on icon at bounding box center [20, 213] width 13 height 13
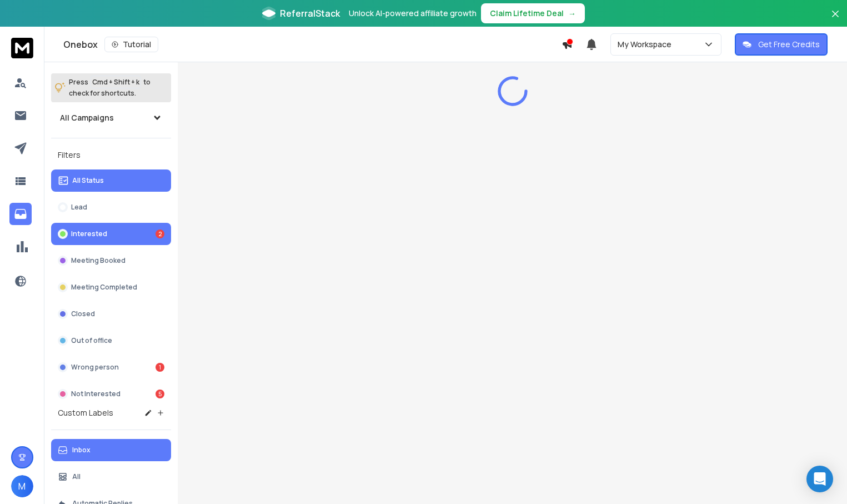
click at [102, 238] on div "Interested" at bounding box center [82, 234] width 49 height 10
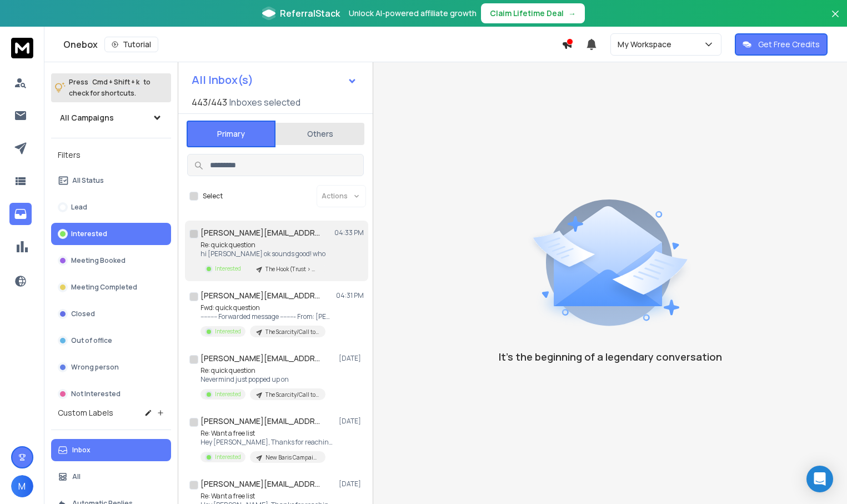
click at [255, 234] on h1 "[PERSON_NAME][EMAIL_ADDRESS][DOMAIN_NAME]" at bounding box center [261, 232] width 122 height 11
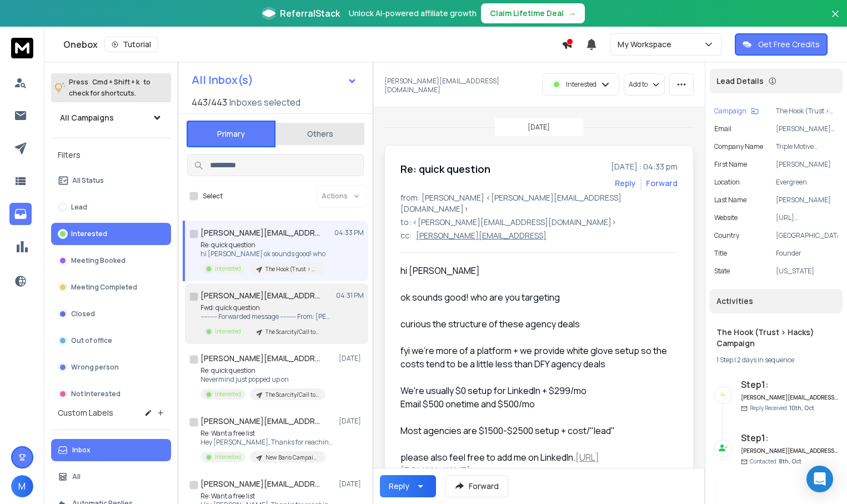
click at [241, 302] on div "[PERSON_NAME][EMAIL_ADDRESS] 04:31 PM Fwd: quick question ---------- Forwarded …" at bounding box center [281, 313] width 163 height 47
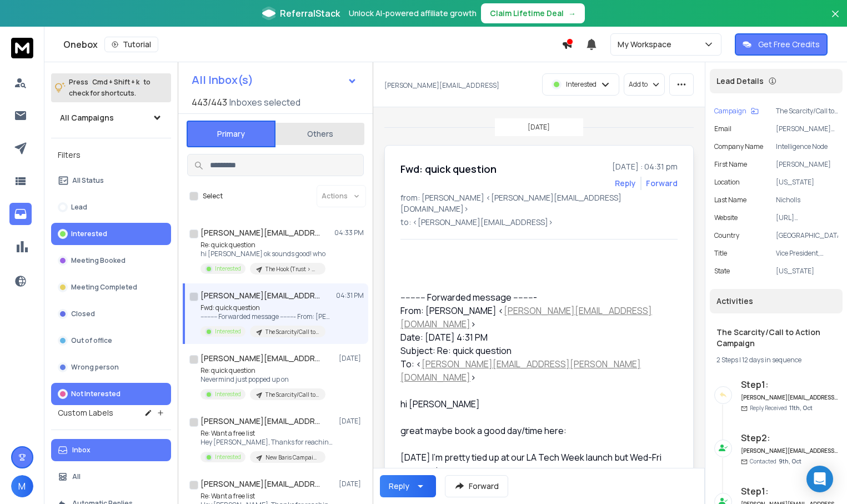
click at [102, 389] on div "Not Interested" at bounding box center [89, 394] width 63 height 10
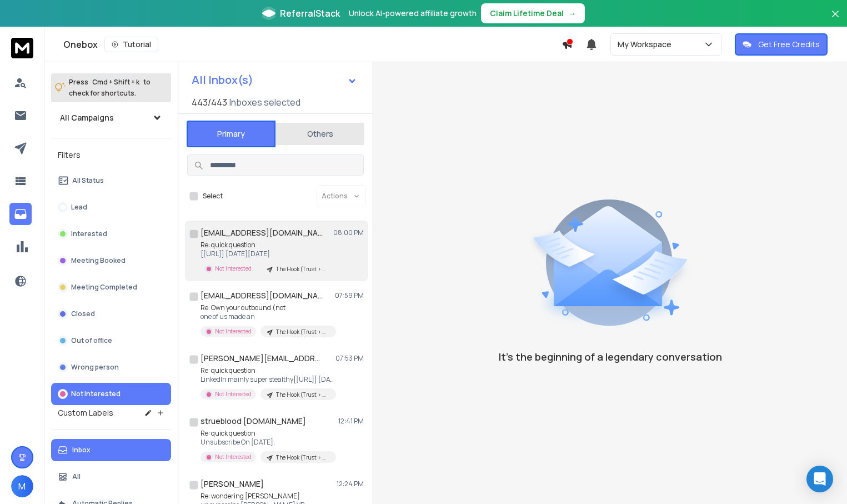
click at [264, 259] on div "Re: quick question [[URL]] [DATE][DATE] Not Interested The Hook (Trust > Hacks)…" at bounding box center [267, 257] width 135 height 34
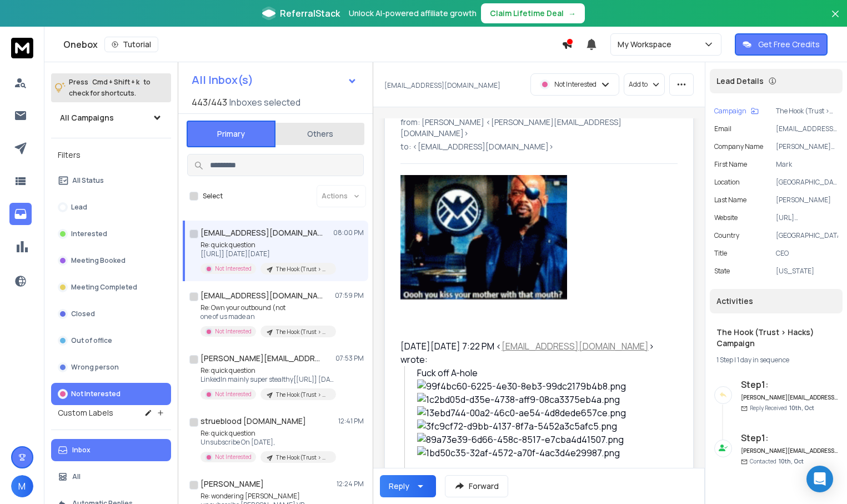
scroll to position [85, 0]
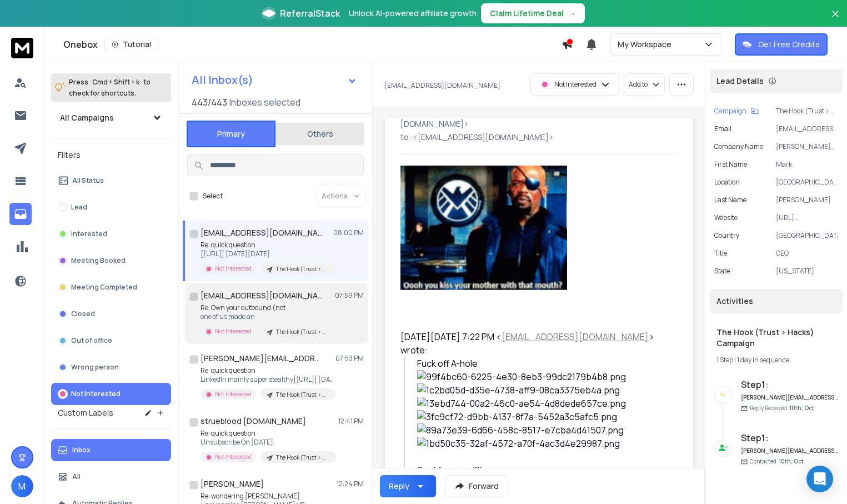
click at [273, 310] on p "Re: Own your outbound (not" at bounding box center [266, 307] width 133 height 9
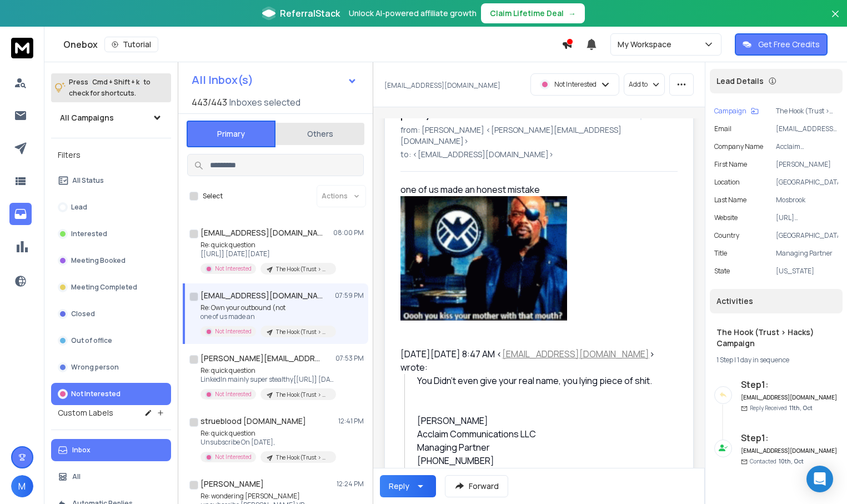
scroll to position [0, 0]
